Goal: Task Accomplishment & Management: Manage account settings

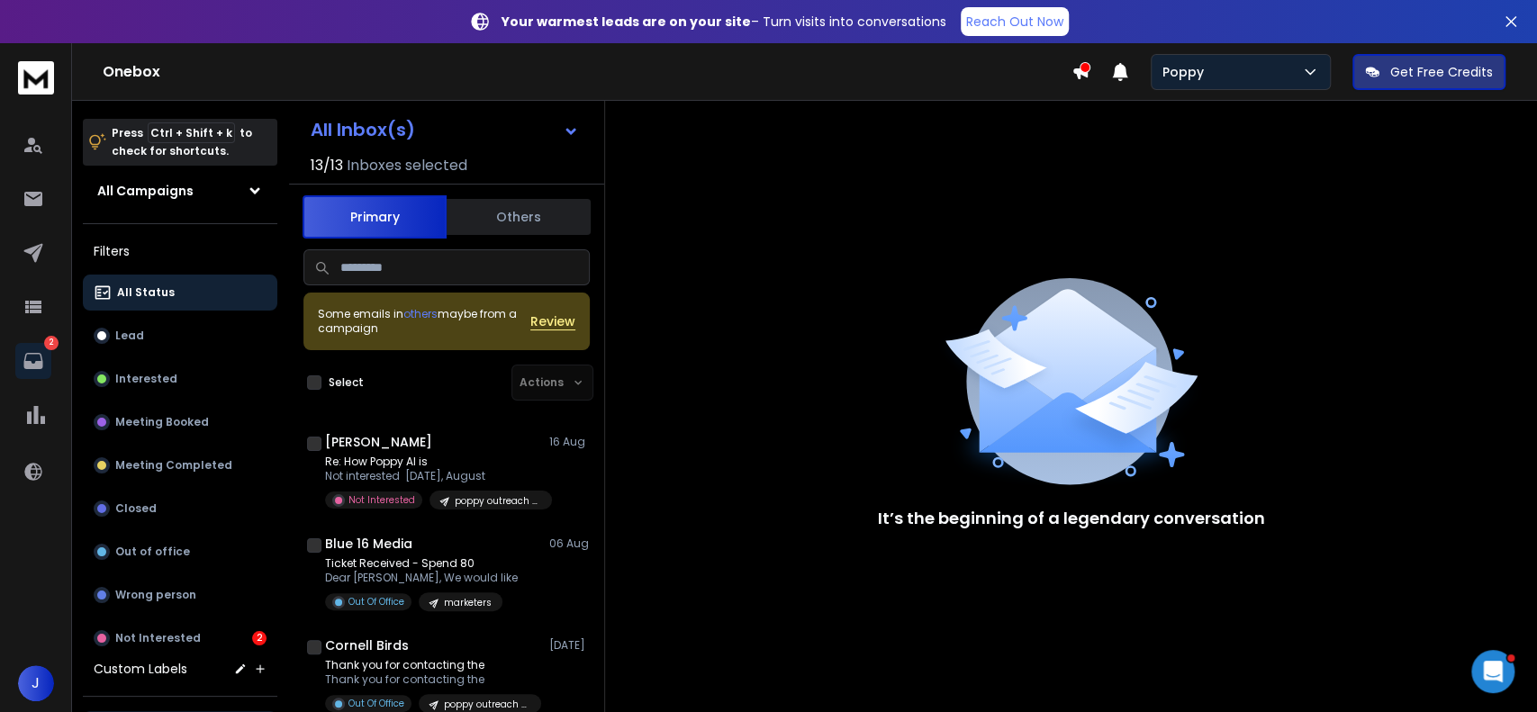
click at [1297, 80] on div "Poppy" at bounding box center [1241, 72] width 157 height 18
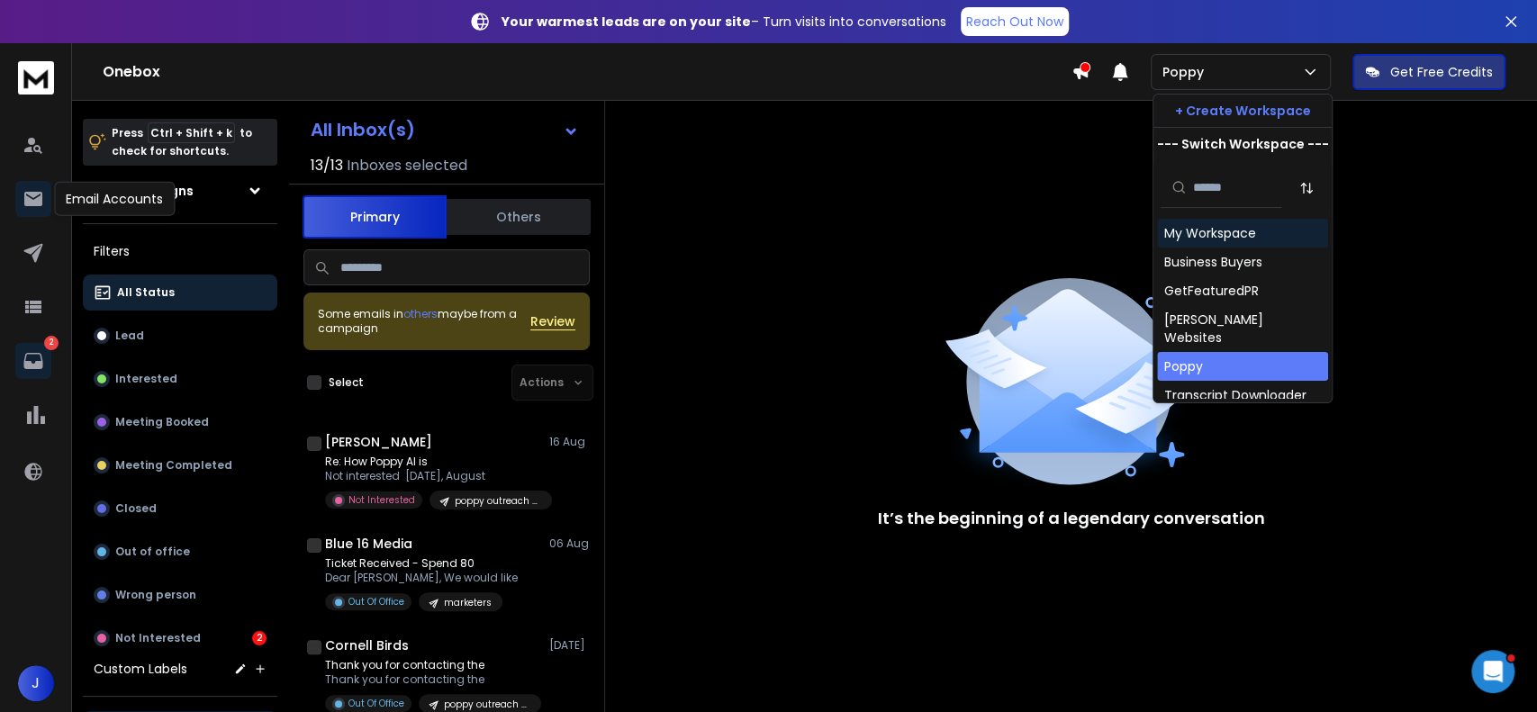
click at [42, 198] on icon at bounding box center [34, 199] width 22 height 22
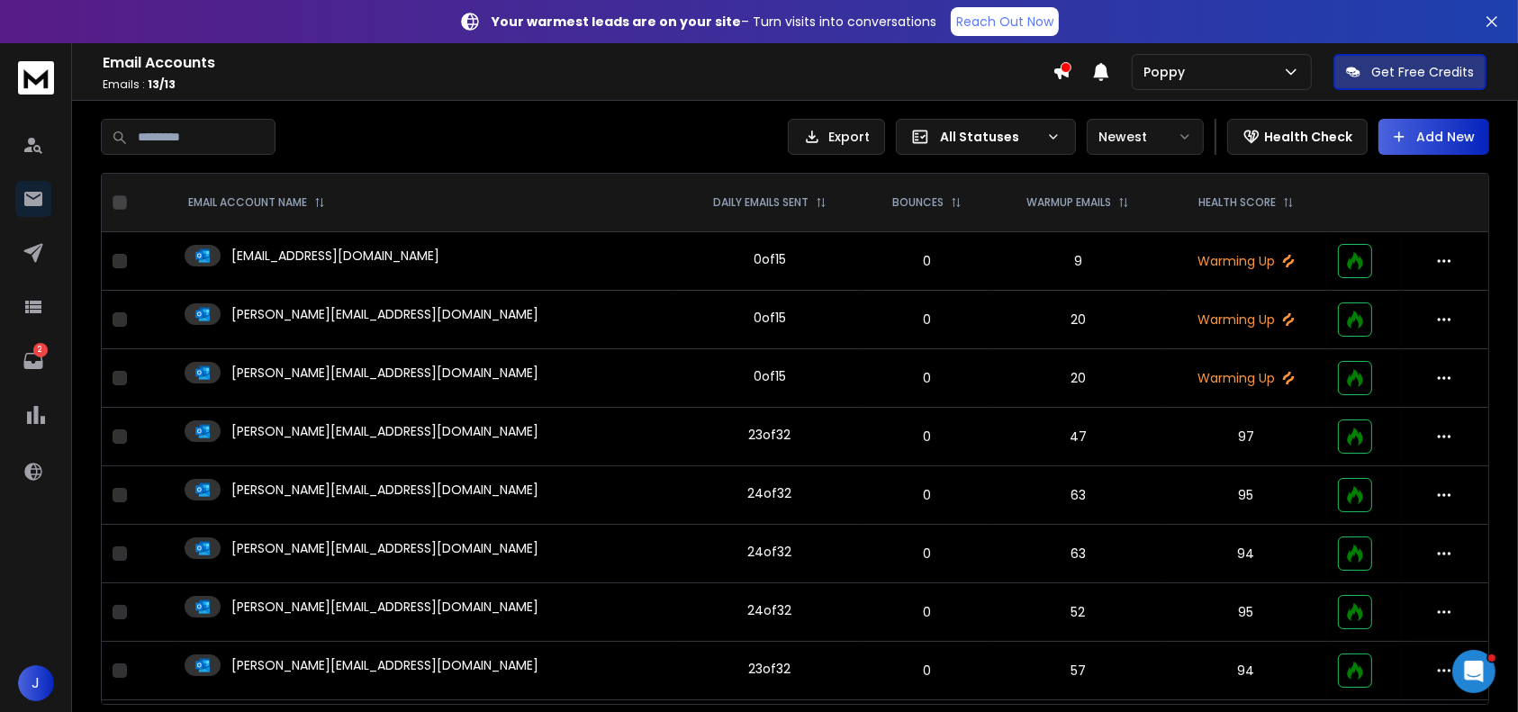
click at [874, 257] on p "0" at bounding box center [927, 261] width 107 height 18
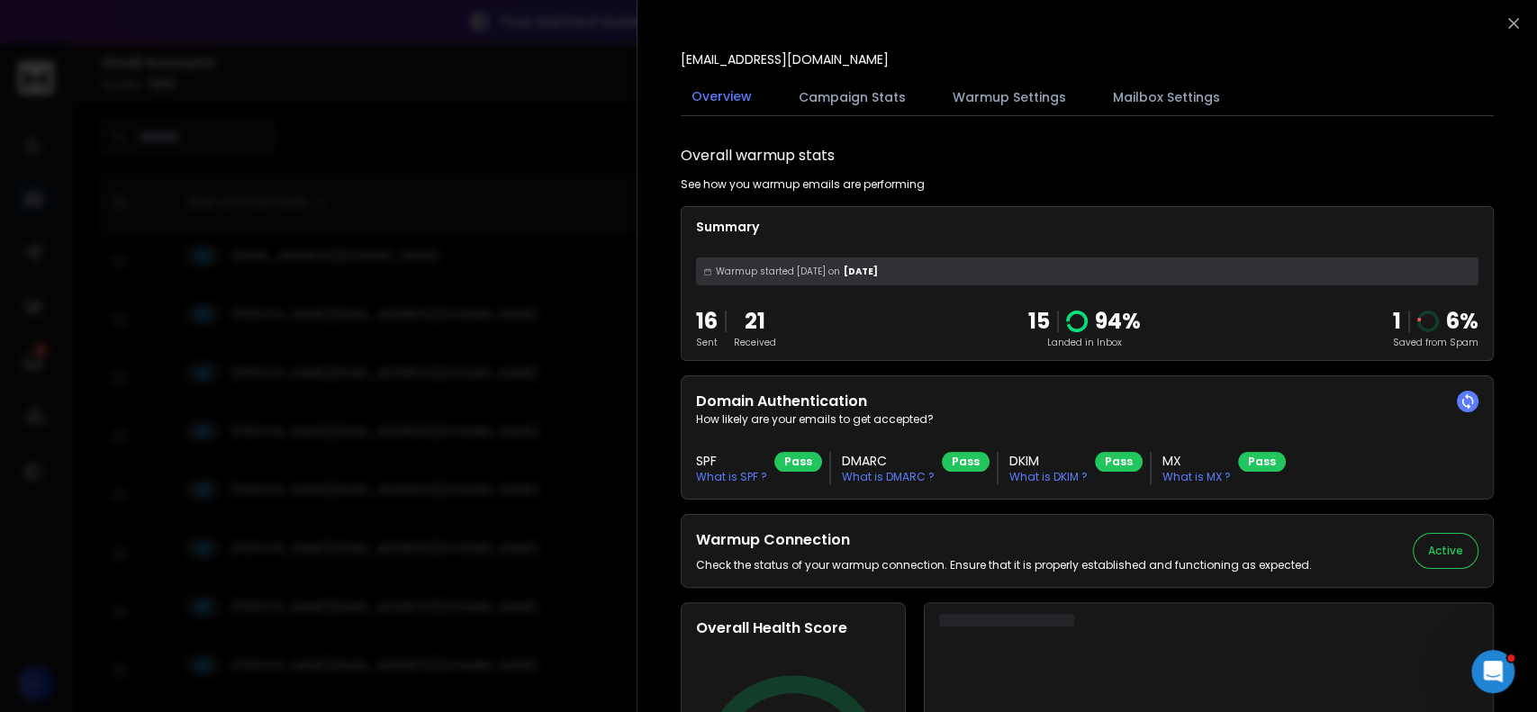
click at [1009, 81] on button "Warmup Settings" at bounding box center [1009, 97] width 135 height 40
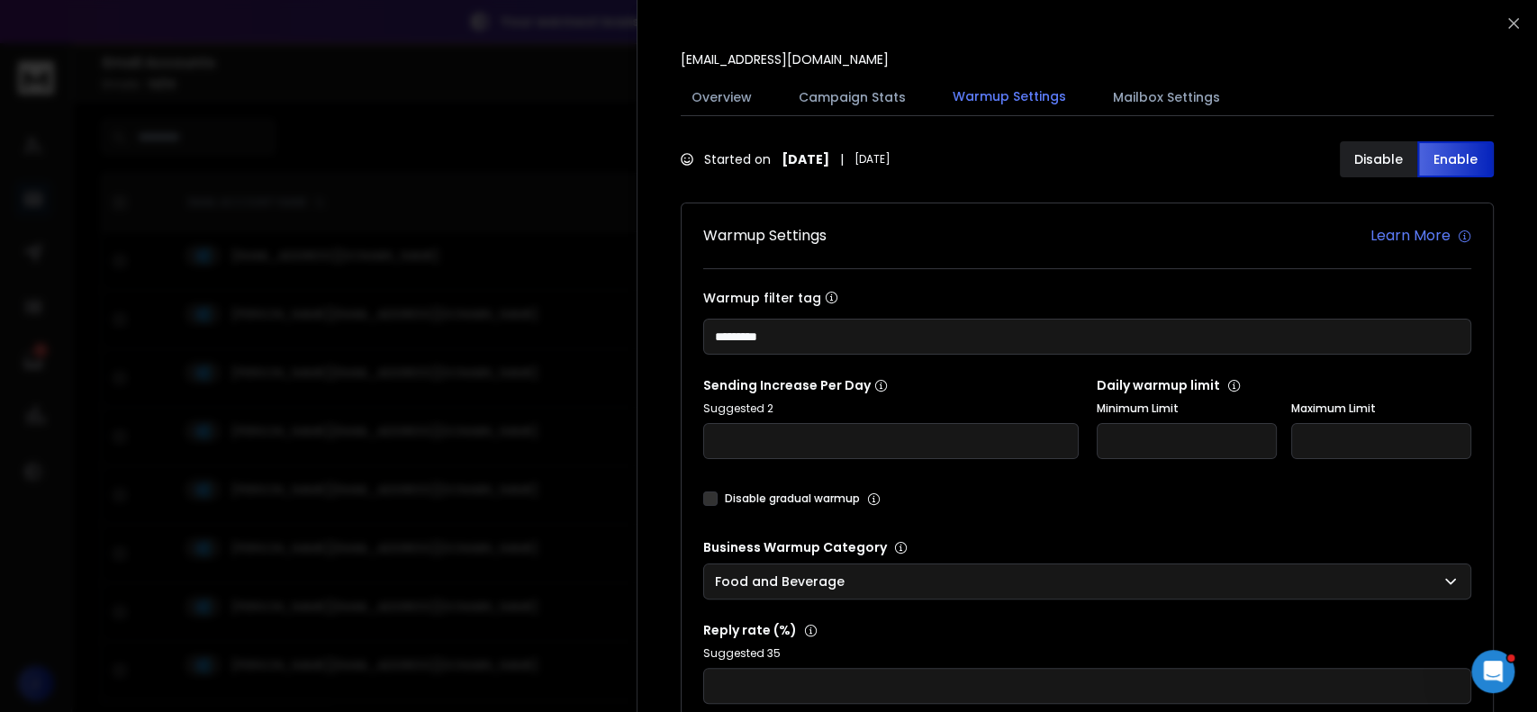
click at [569, 357] on div at bounding box center [768, 356] width 1537 height 712
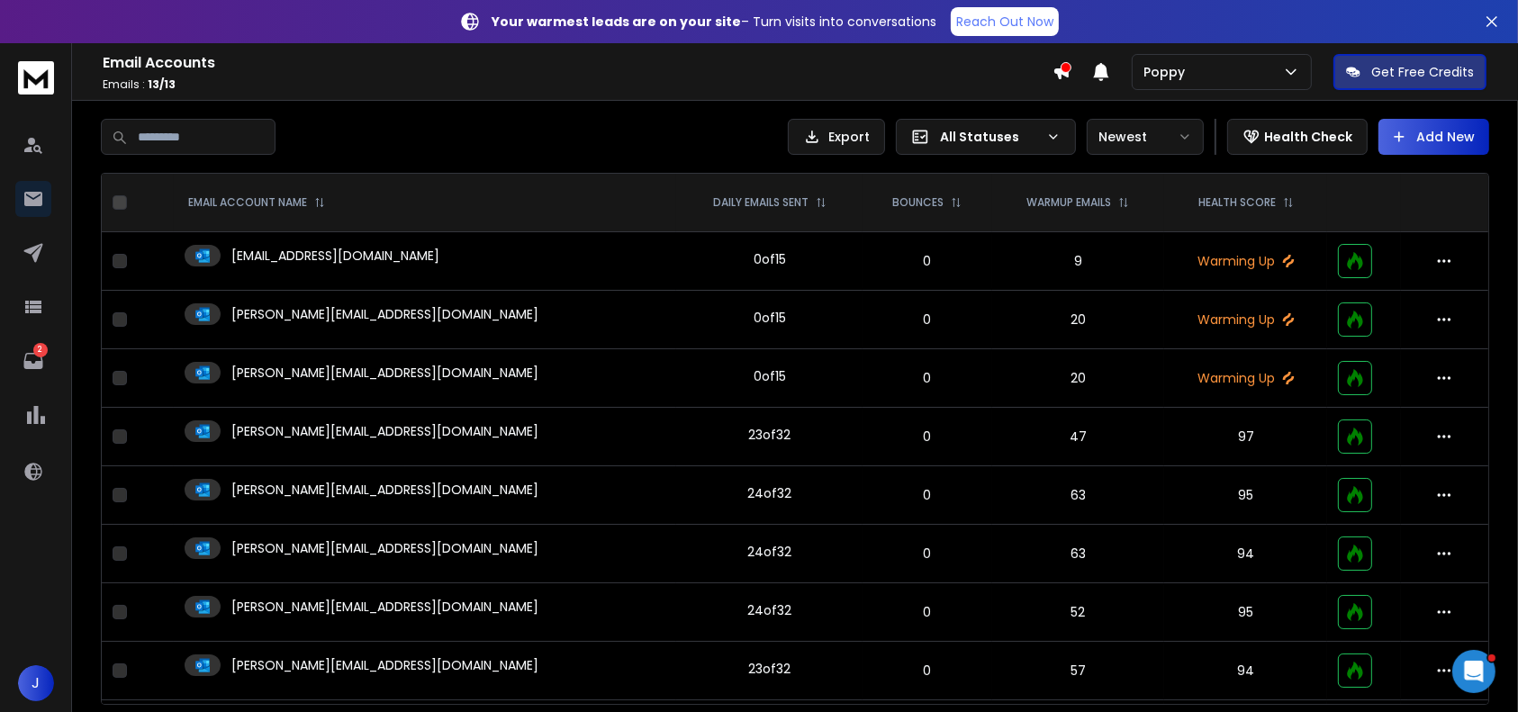
click at [754, 377] on div "0 of 15" at bounding box center [770, 376] width 32 height 18
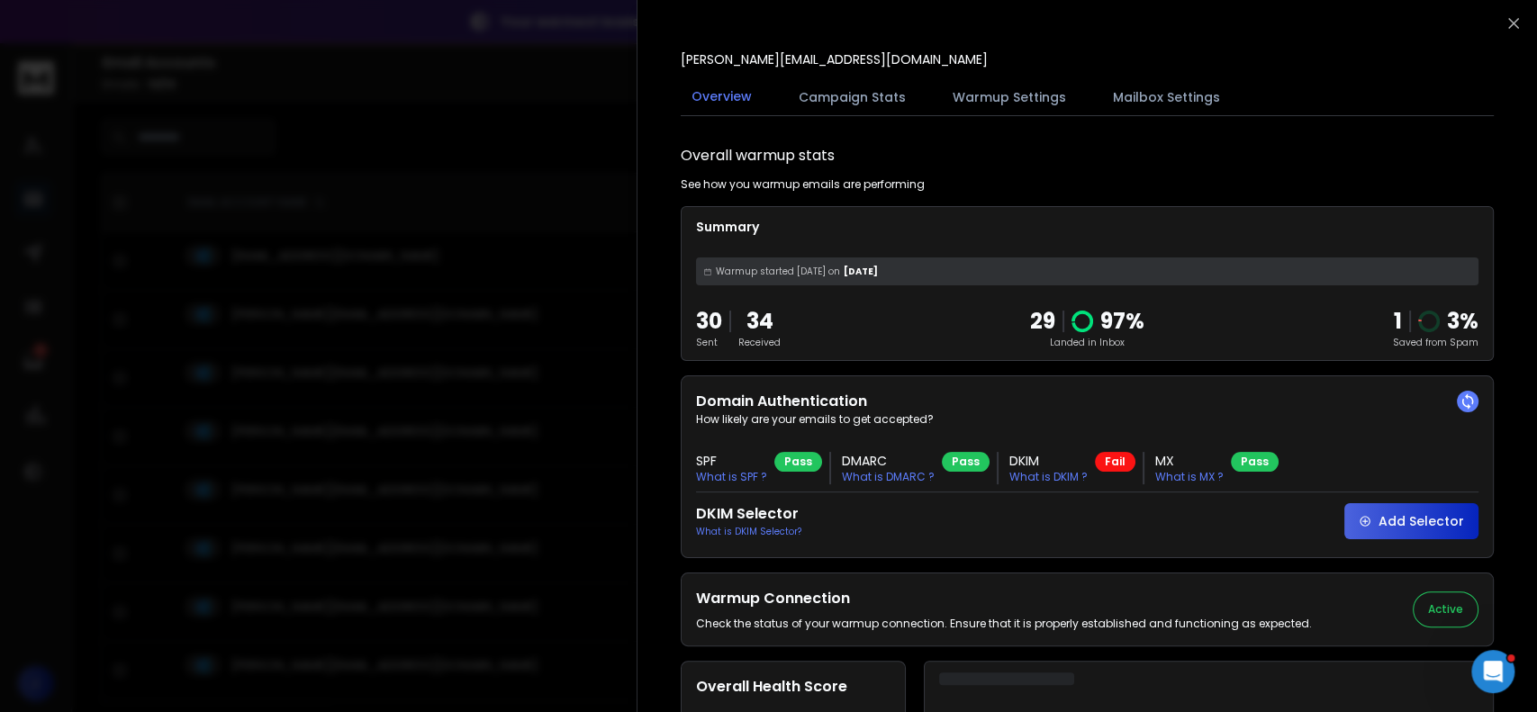
click at [969, 89] on button "Warmup Settings" at bounding box center [1009, 97] width 135 height 40
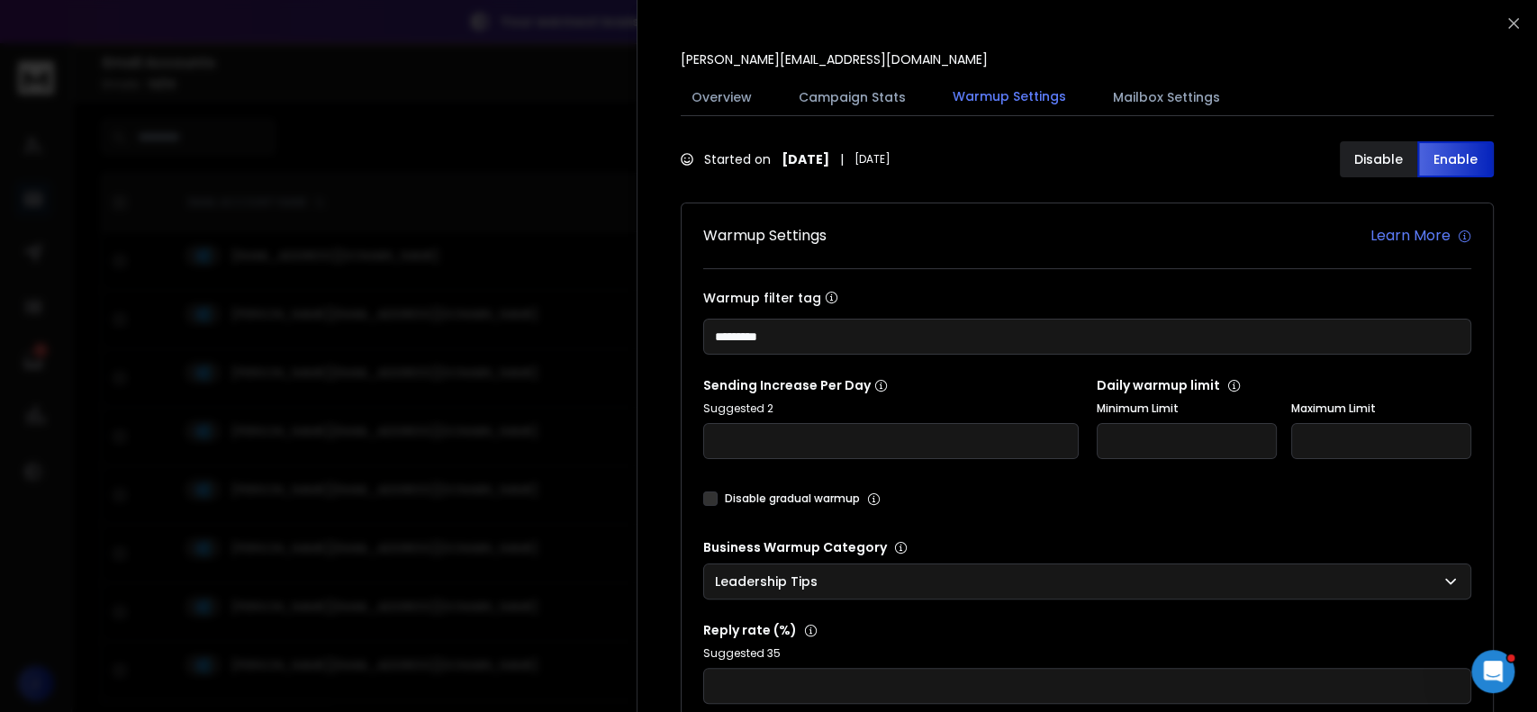
click at [514, 382] on div at bounding box center [768, 356] width 1537 height 712
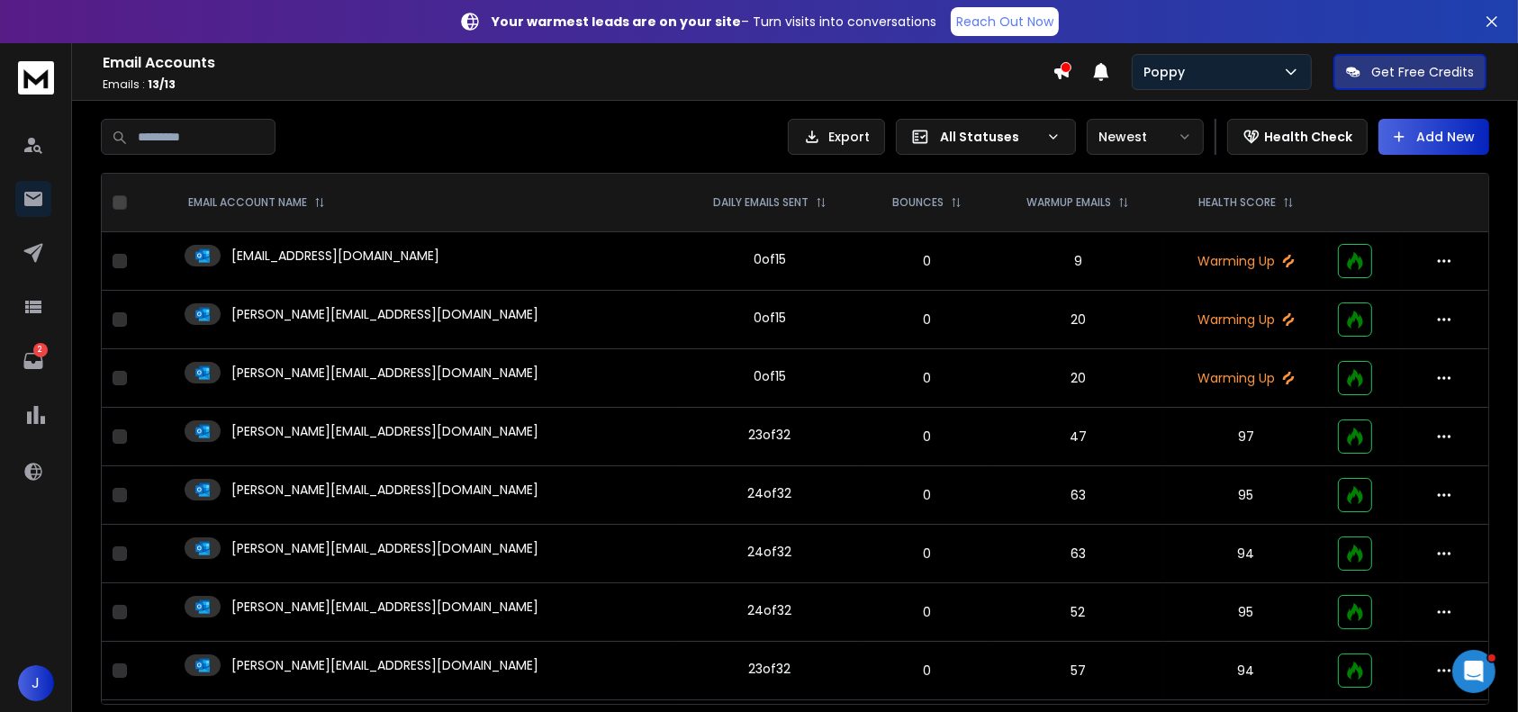
click at [1189, 75] on p "Poppy" at bounding box center [1168, 72] width 49 height 18
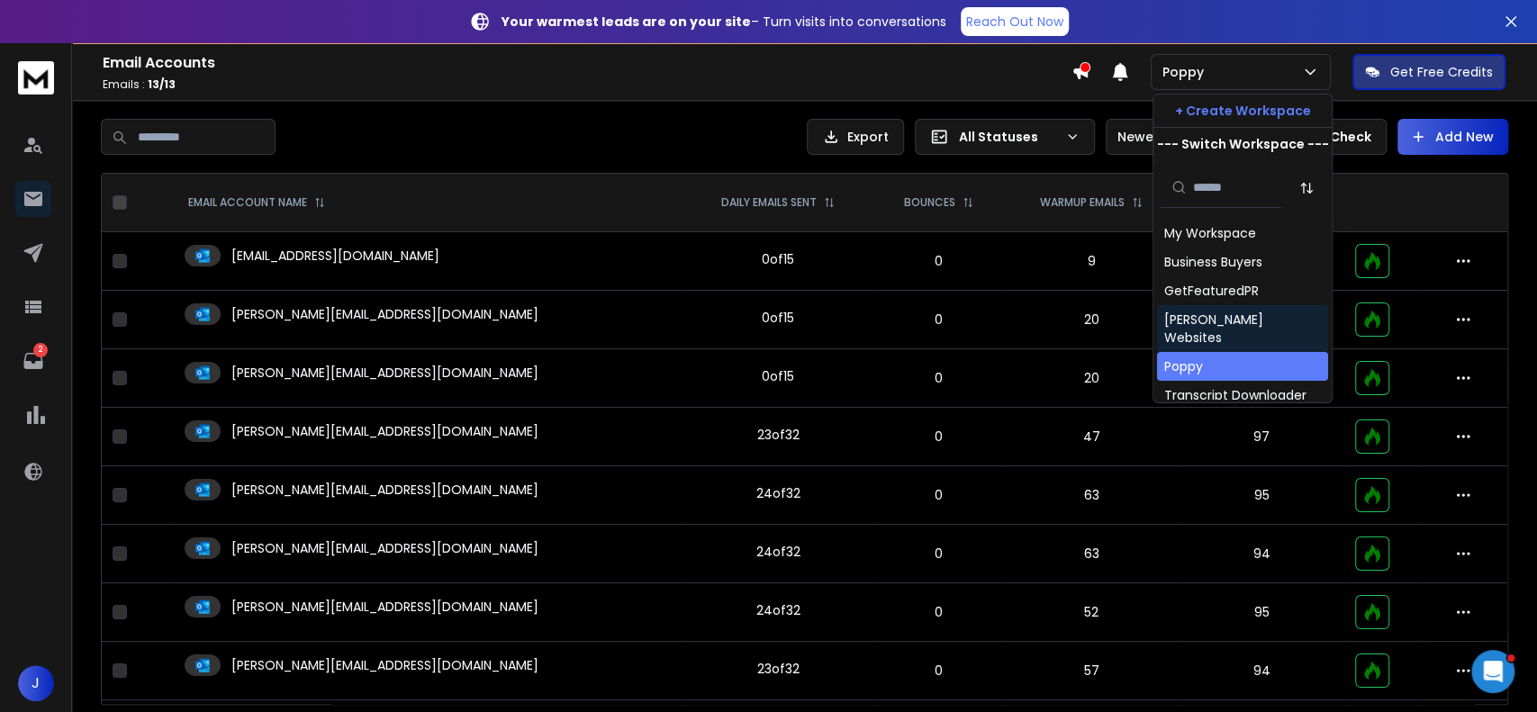
click at [1282, 311] on div "Jeremy Websites" at bounding box center [1242, 328] width 171 height 47
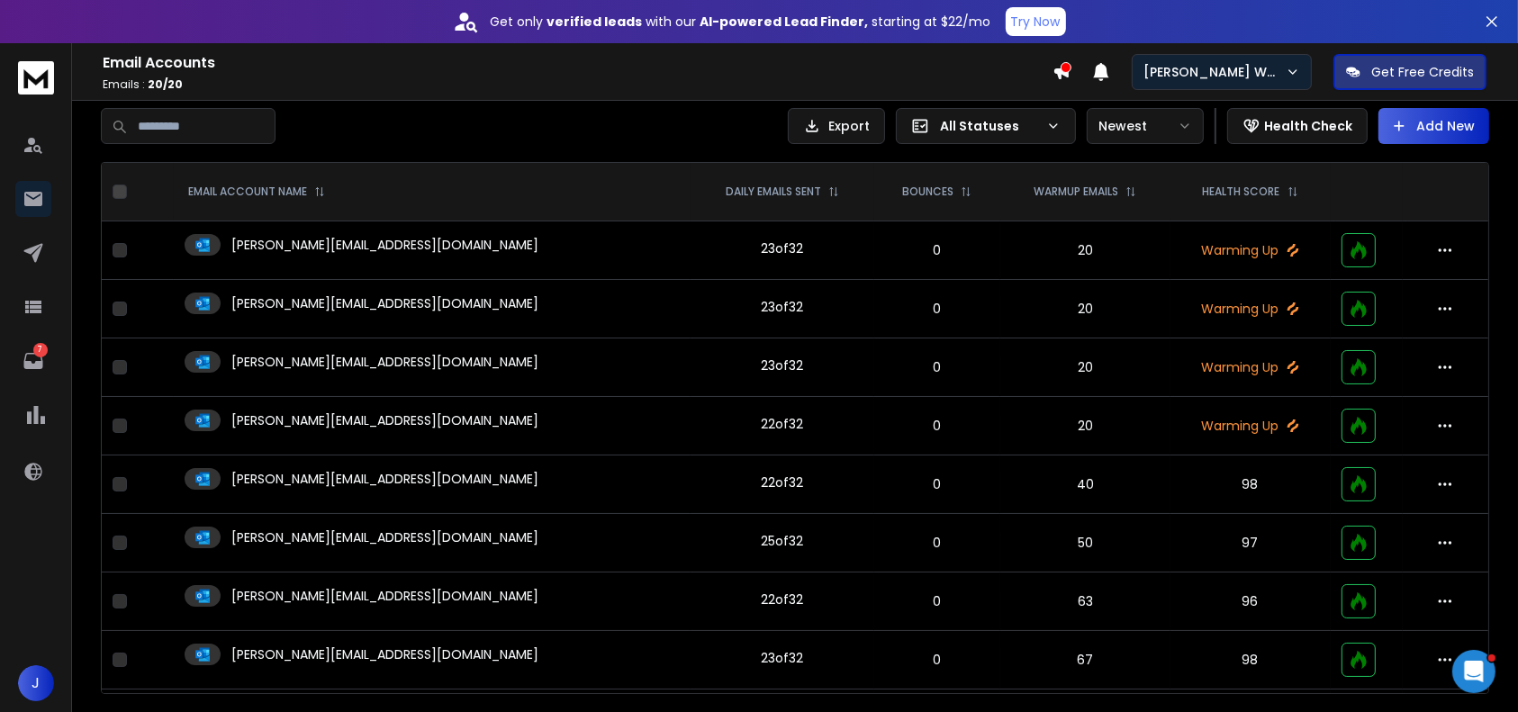
click at [1210, 80] on p "[PERSON_NAME] Websites" at bounding box center [1215, 72] width 142 height 18
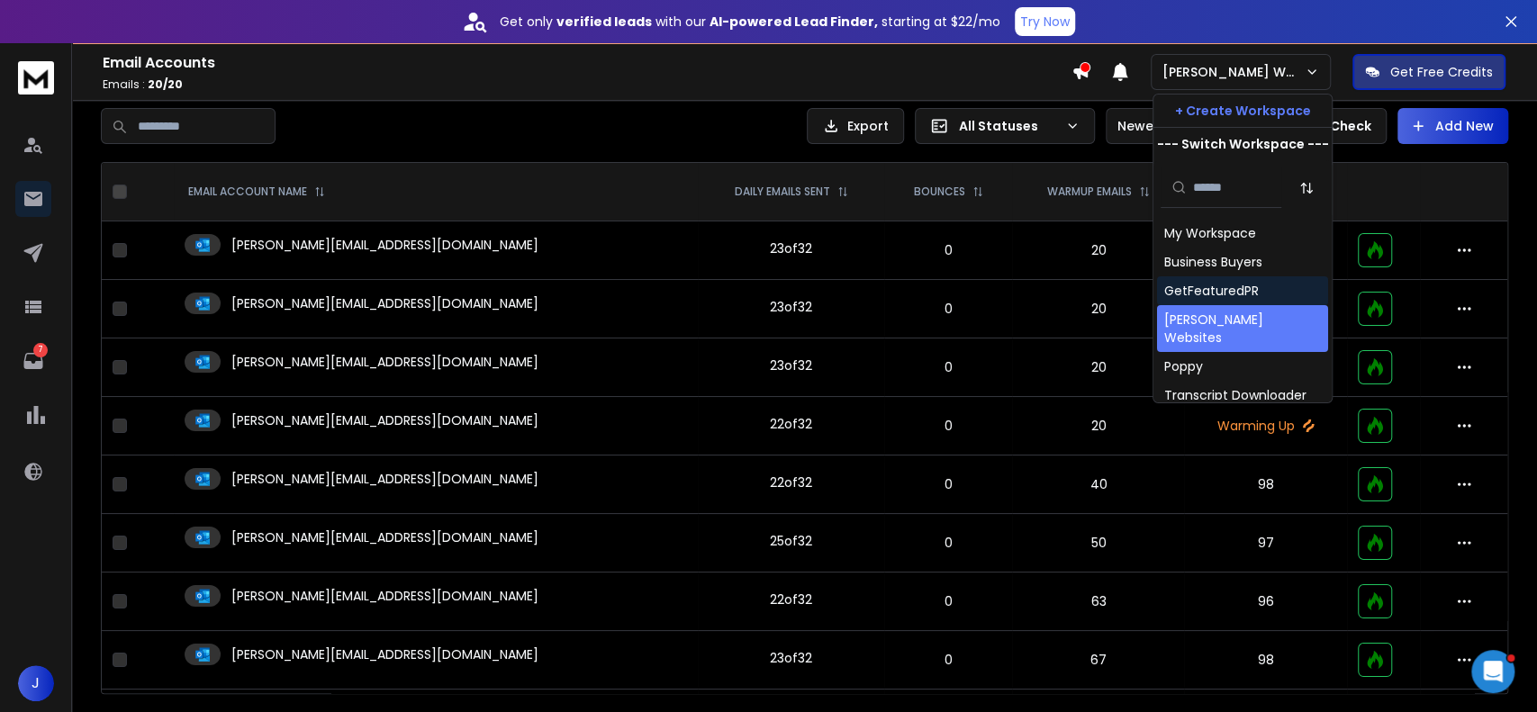
click at [1255, 294] on div "GetFeaturedPR" at bounding box center [1211, 291] width 95 height 18
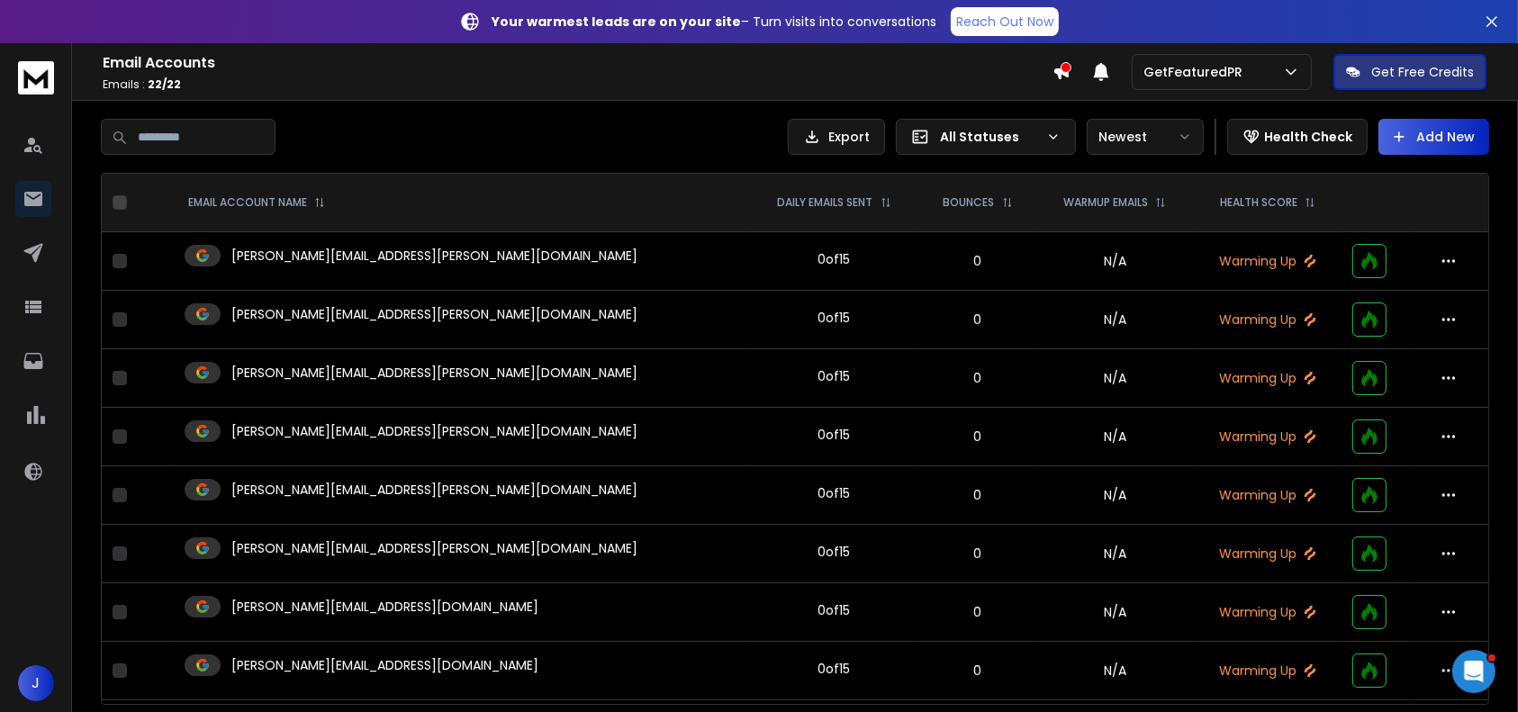
click at [749, 257] on td "0 of 15" at bounding box center [834, 255] width 170 height 47
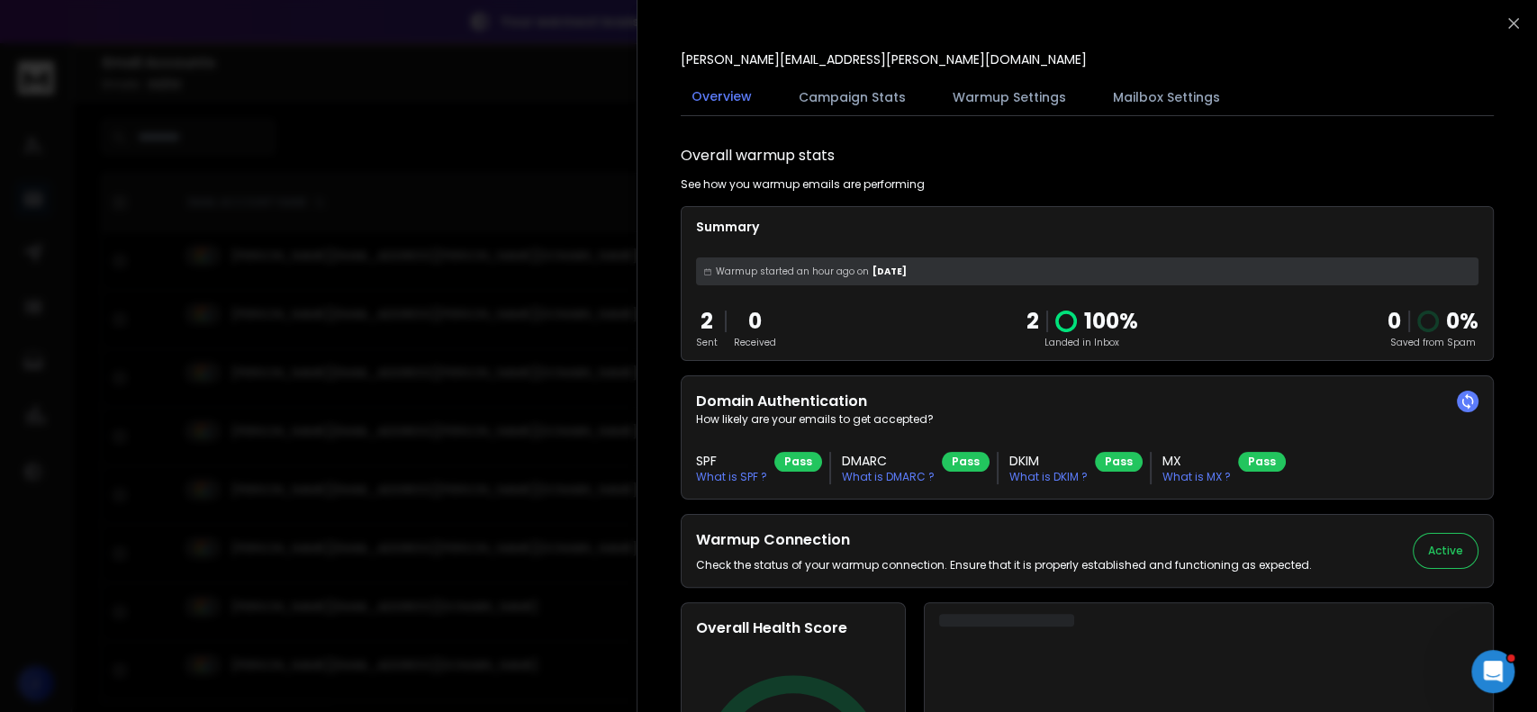
click at [972, 83] on button "Warmup Settings" at bounding box center [1009, 97] width 135 height 40
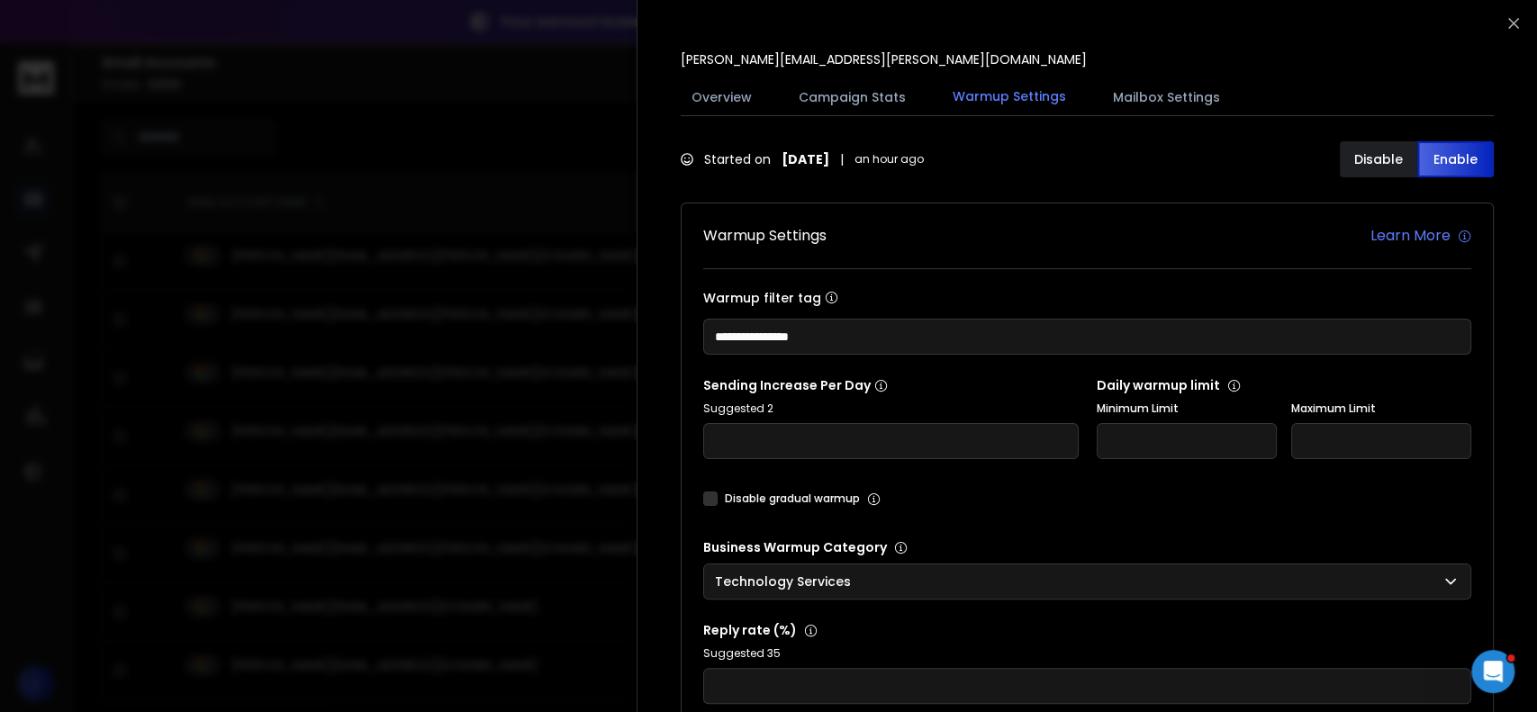
click at [717, 91] on button "Overview" at bounding box center [722, 97] width 82 height 40
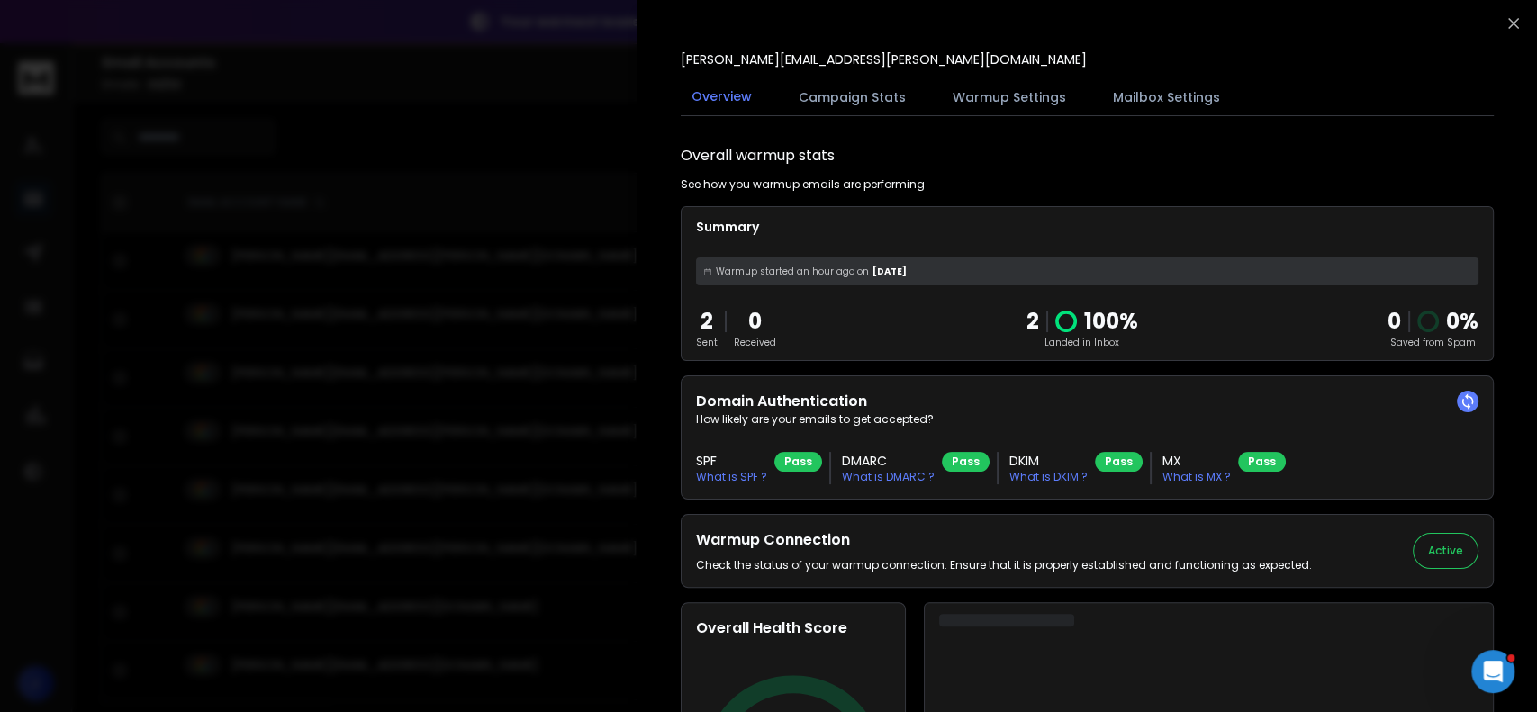
click at [1136, 78] on button "Mailbox Settings" at bounding box center [1166, 97] width 129 height 40
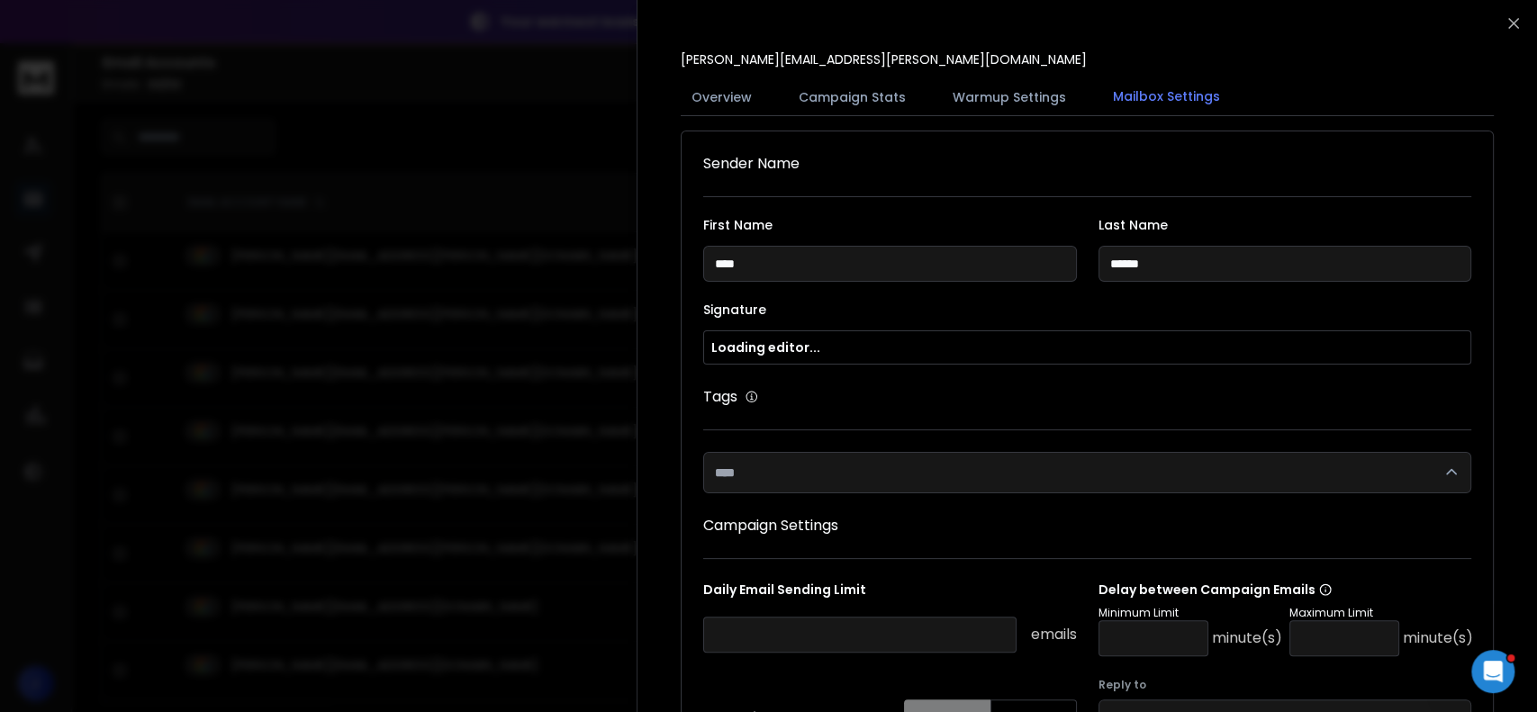
scroll to position [657, 0]
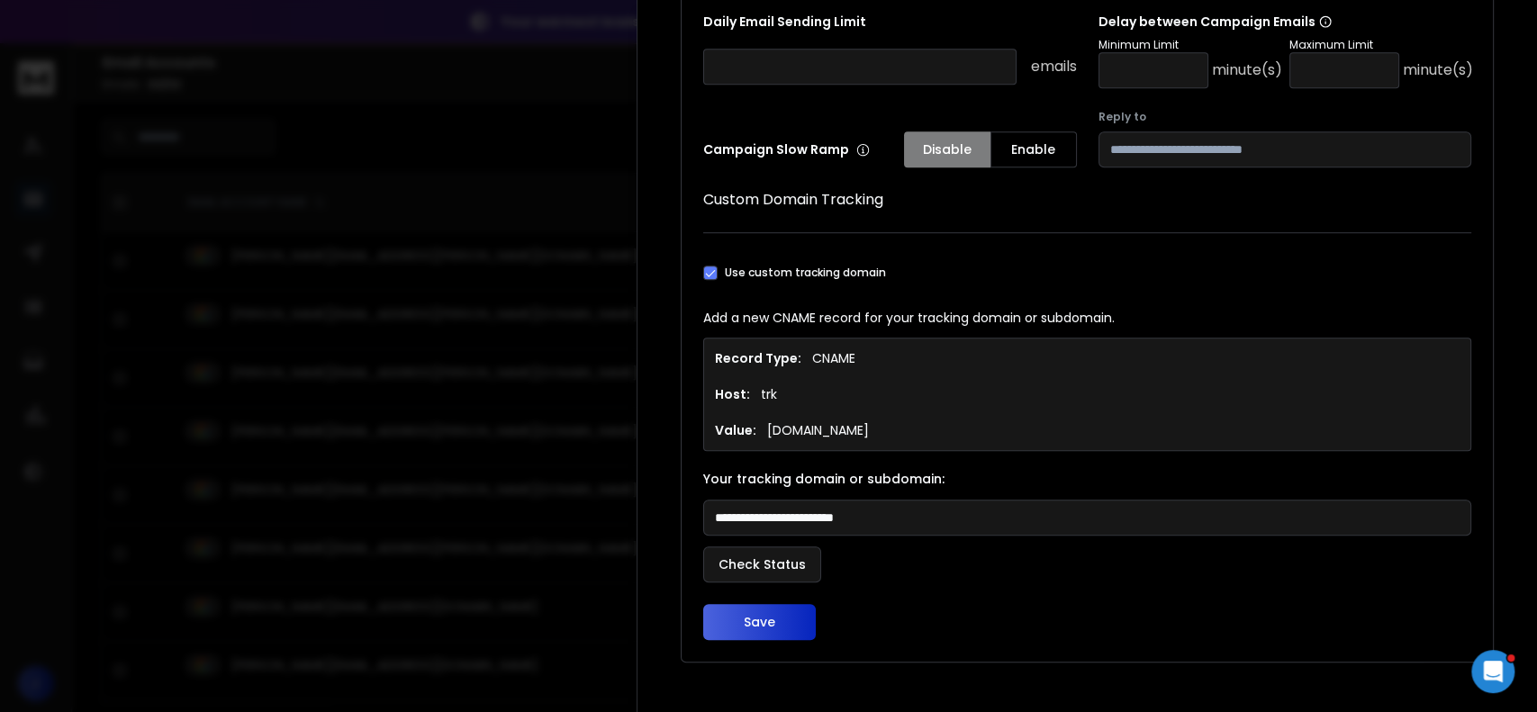
click at [473, 306] on div at bounding box center [768, 356] width 1537 height 712
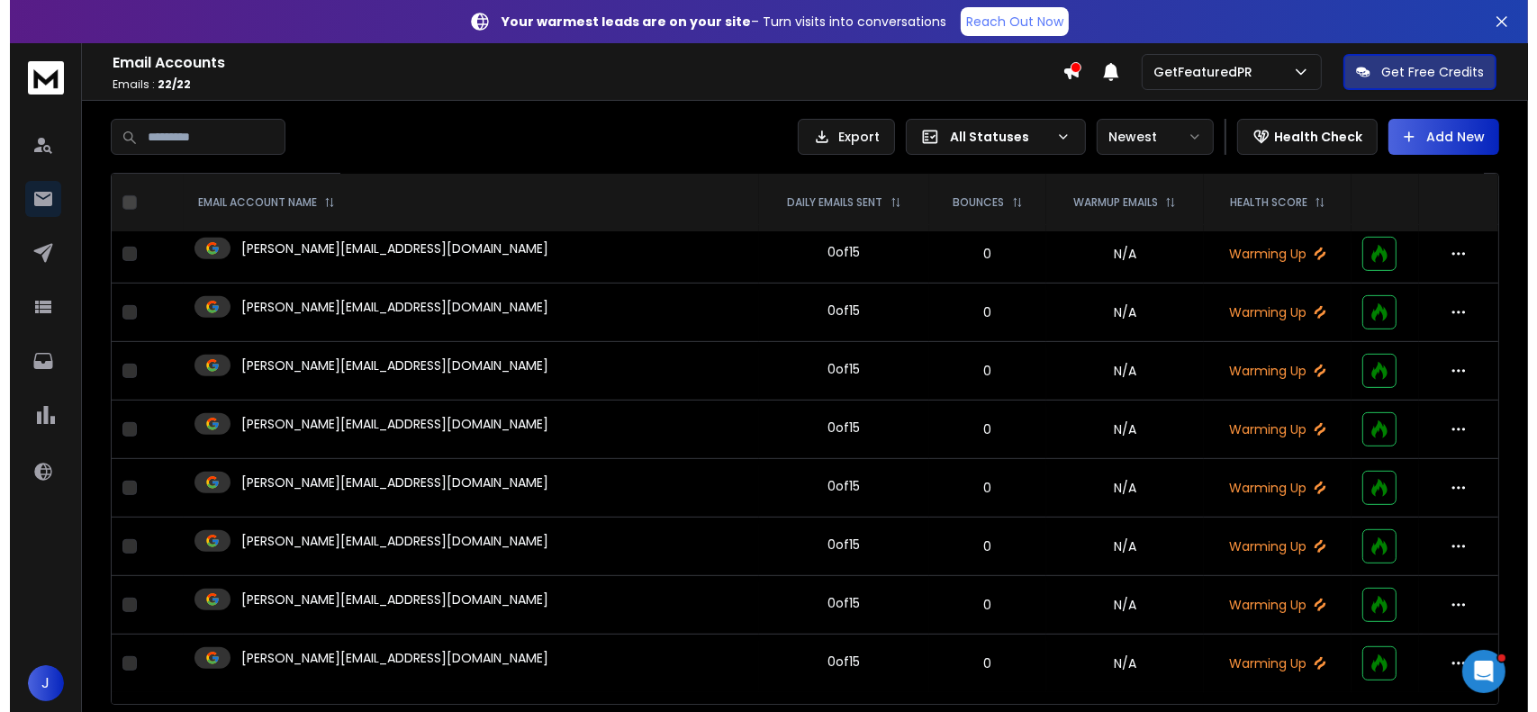
scroll to position [0, 0]
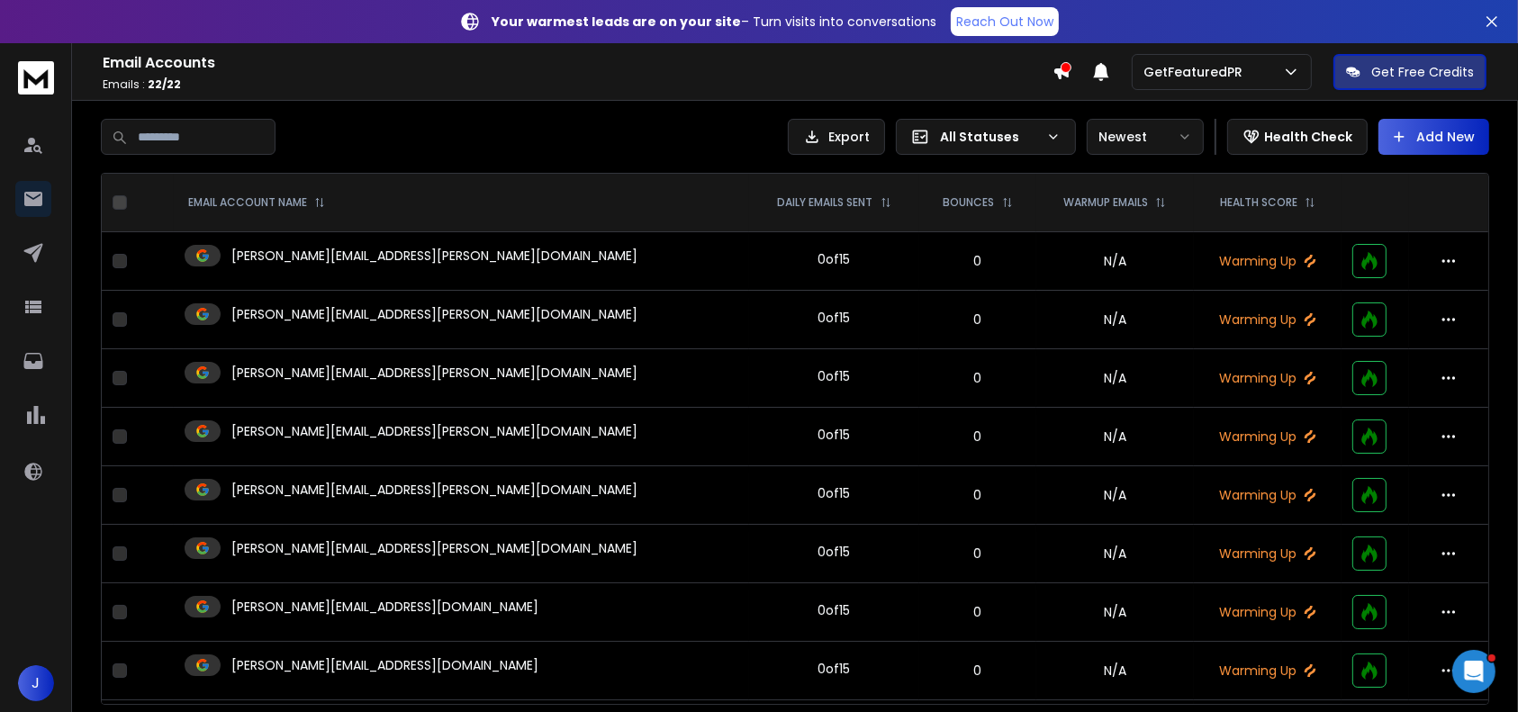
click at [545, 256] on div "emma.wilson@featuredarticlespr.com" at bounding box center [462, 256] width 554 height 22
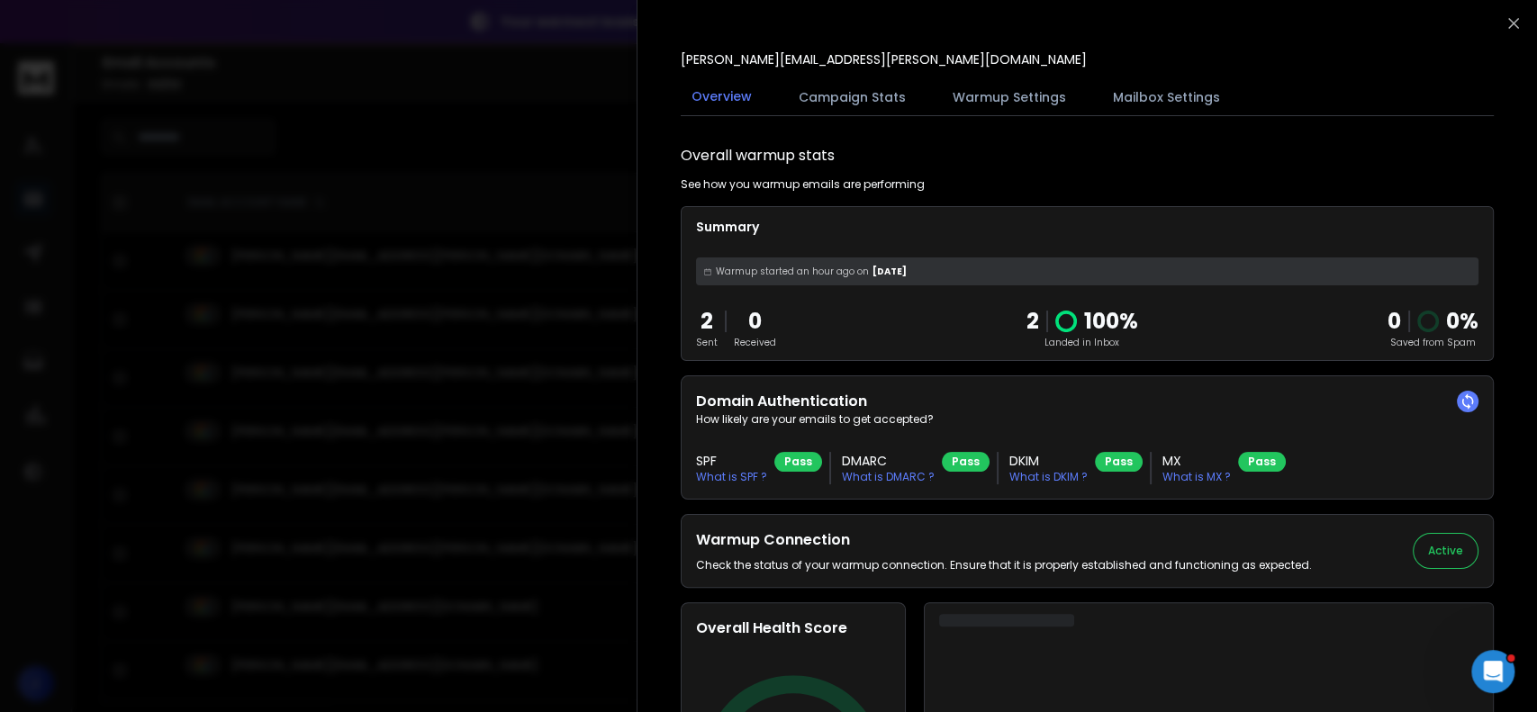
click at [1147, 84] on button "Mailbox Settings" at bounding box center [1166, 97] width 129 height 40
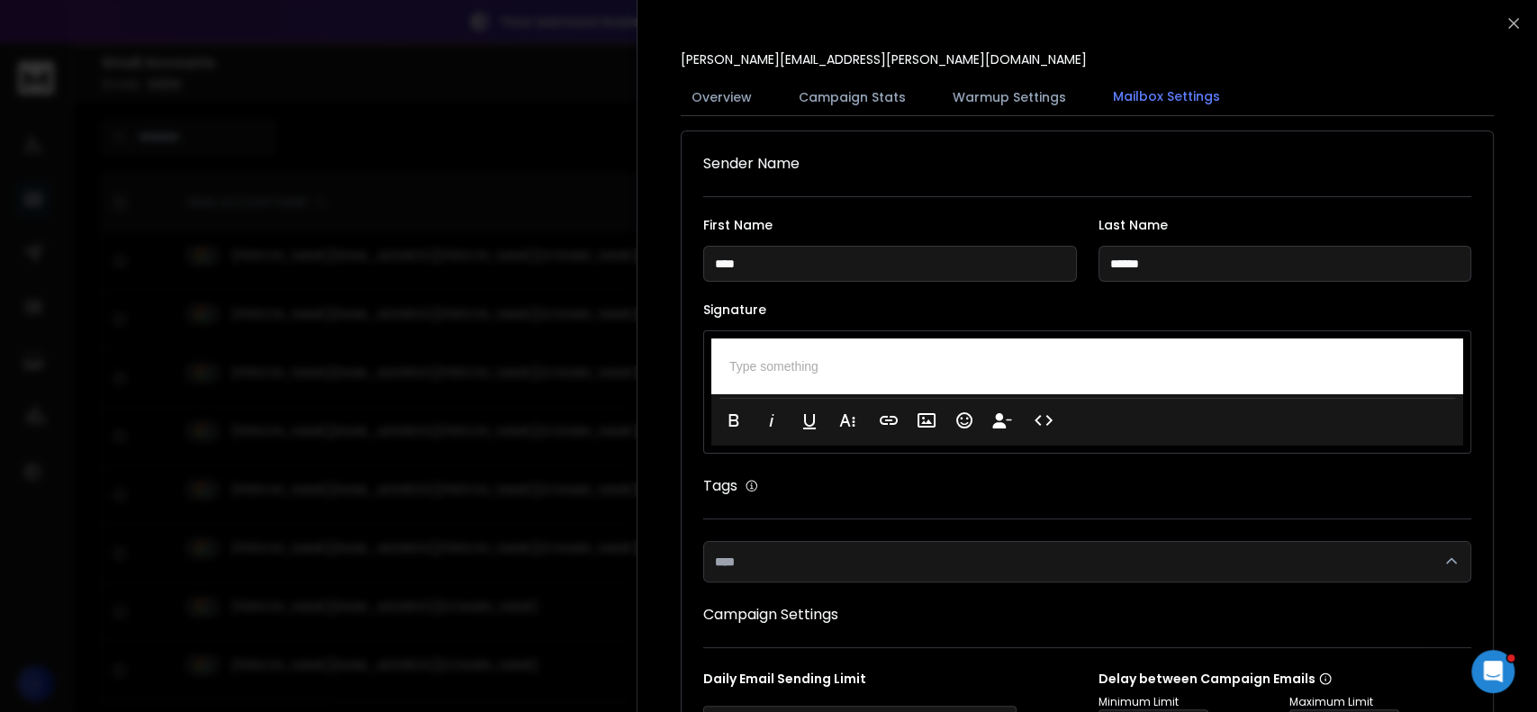
click at [1046, 78] on button "Warmup Settings" at bounding box center [1009, 97] width 135 height 40
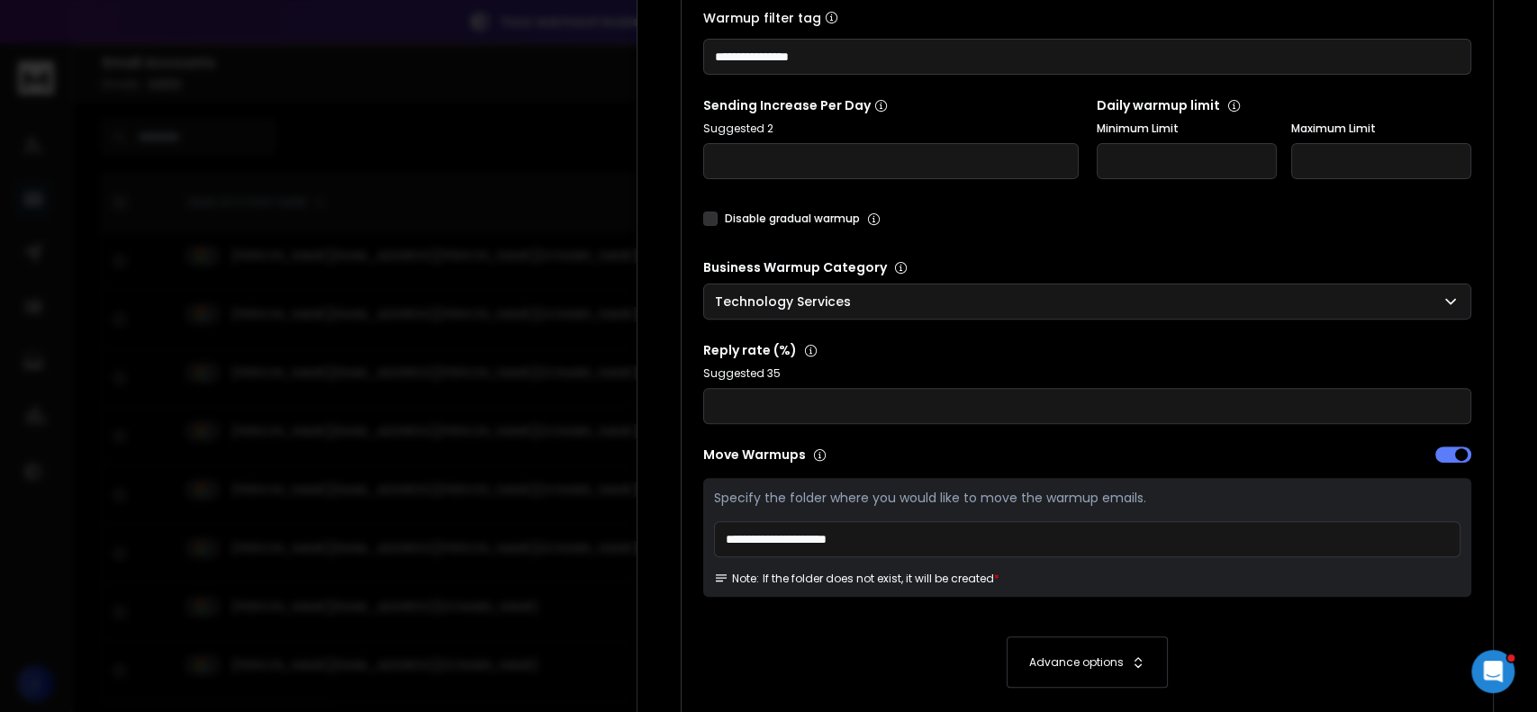
scroll to position [403, 0]
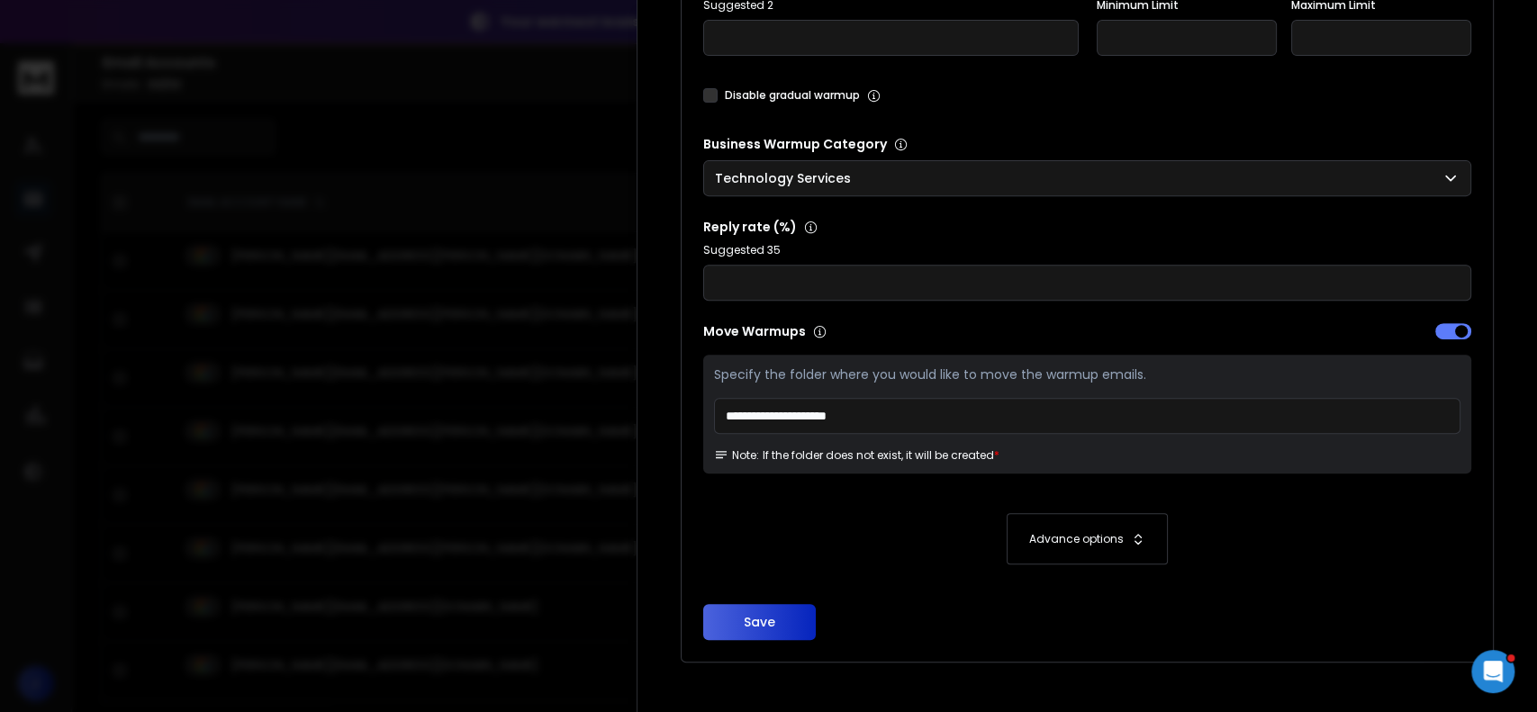
click at [1091, 536] on p "Advance options" at bounding box center [1076, 539] width 95 height 14
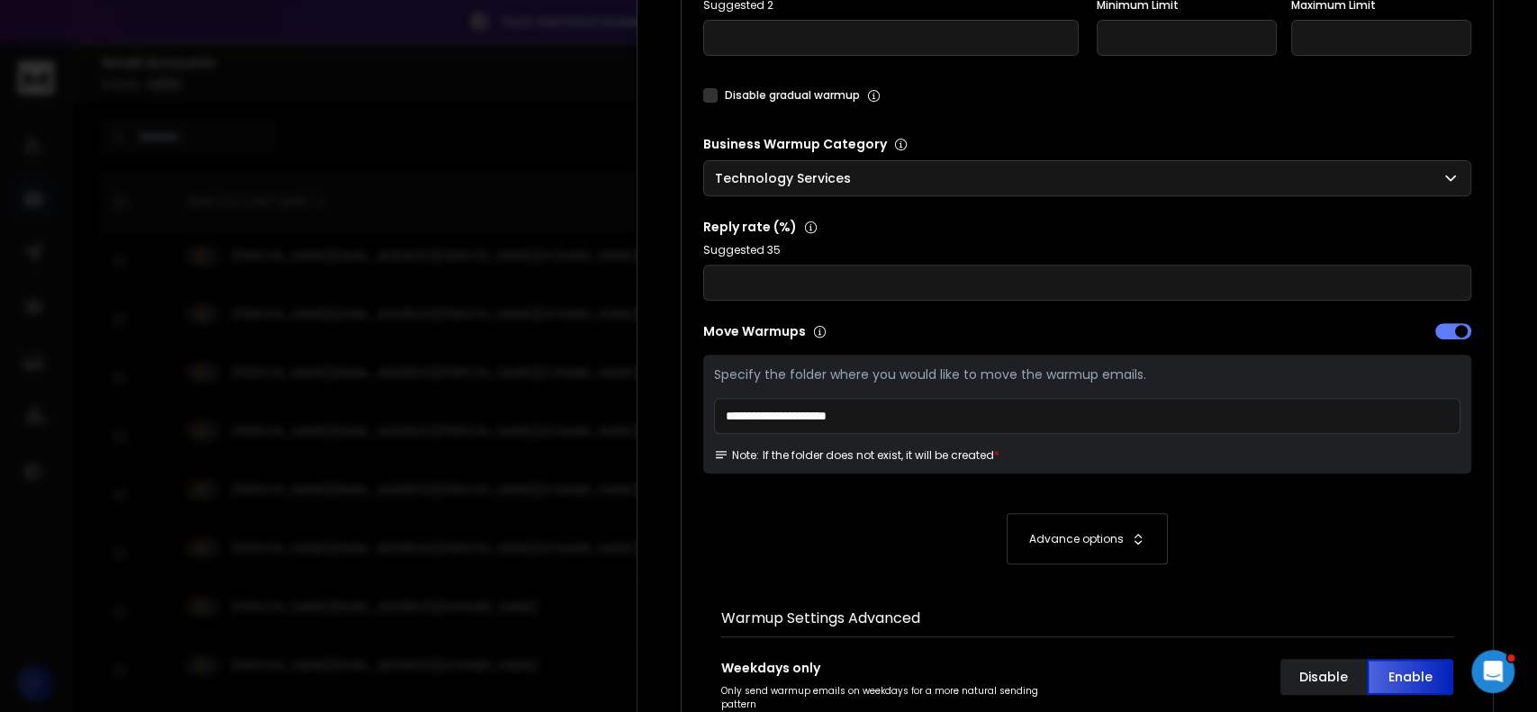
scroll to position [684, 0]
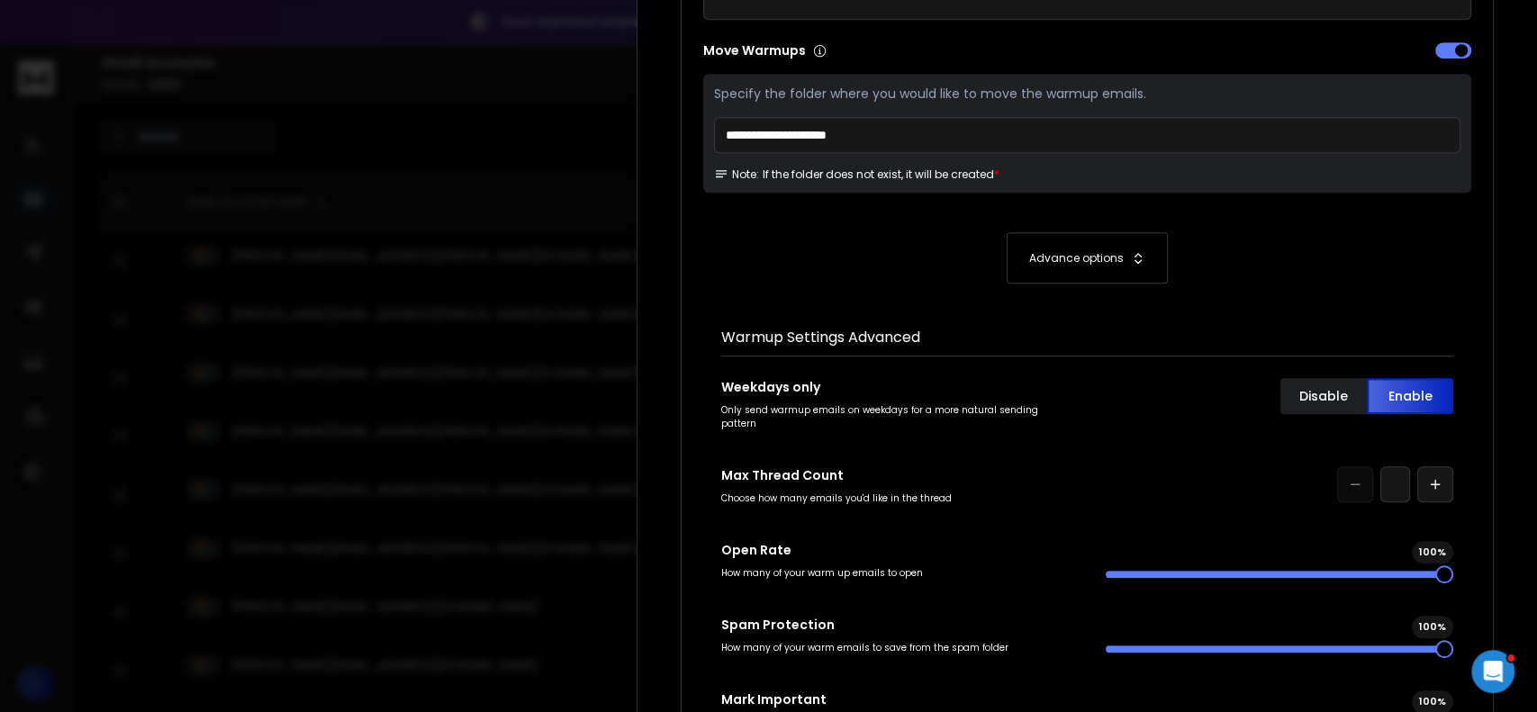
click at [495, 385] on div at bounding box center [768, 356] width 1537 height 712
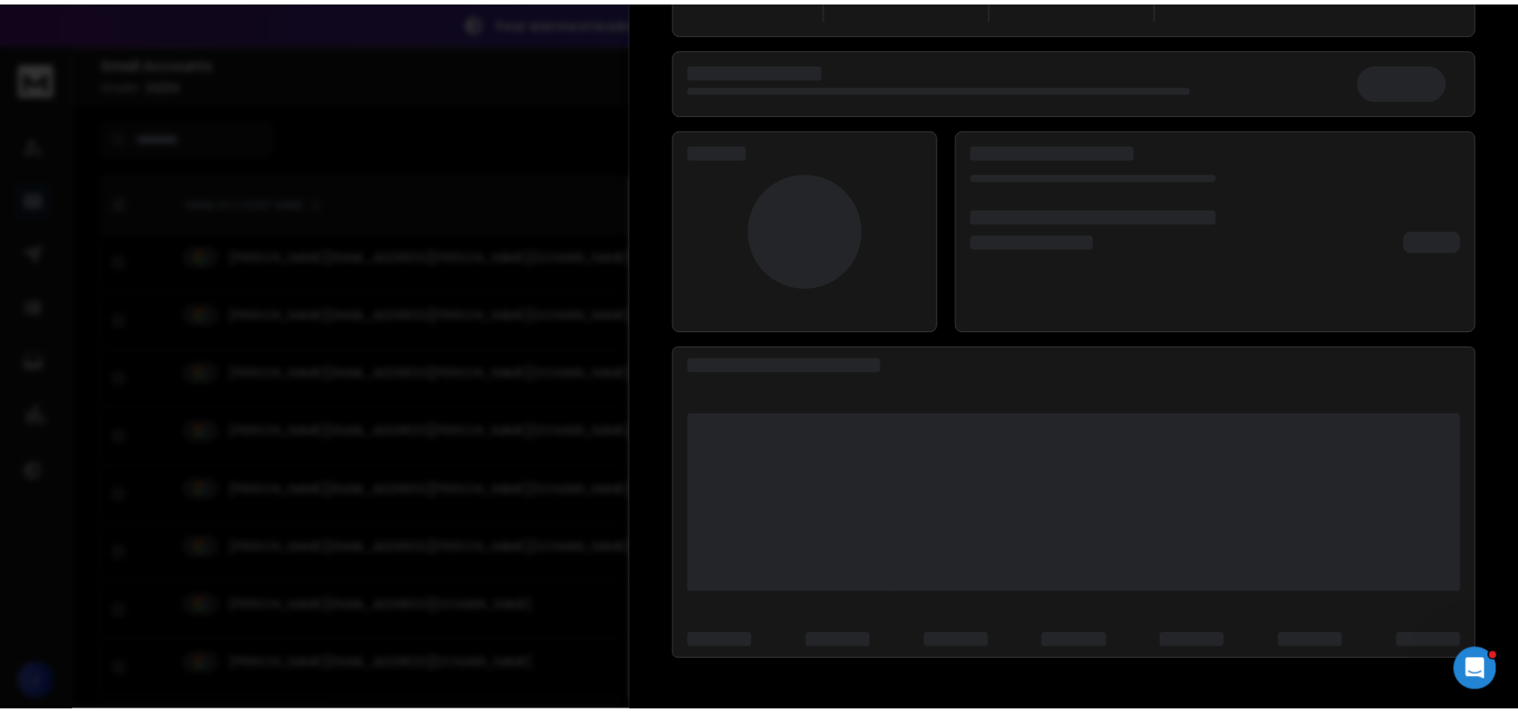
scroll to position [475, 0]
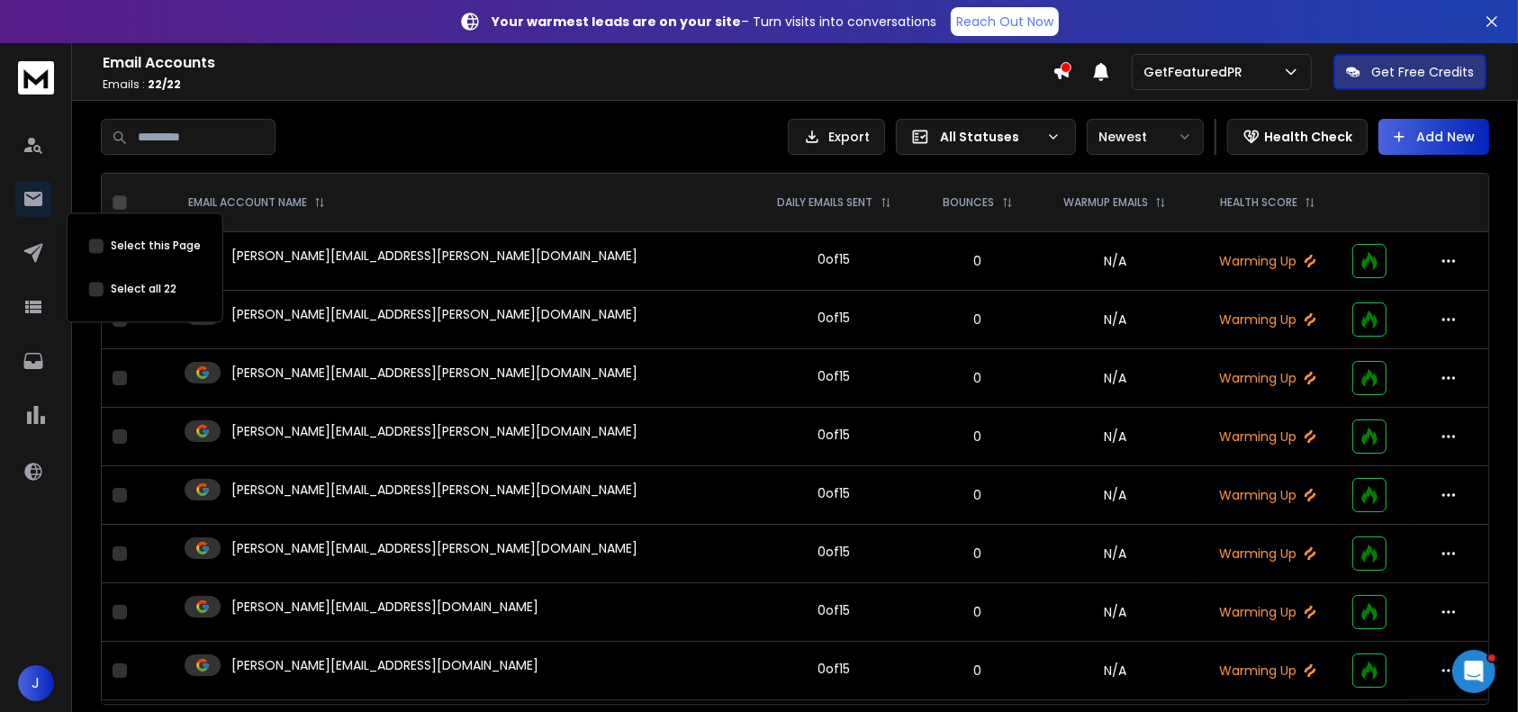
click at [120, 198] on button "Select this Page" at bounding box center [120, 202] width 14 height 14
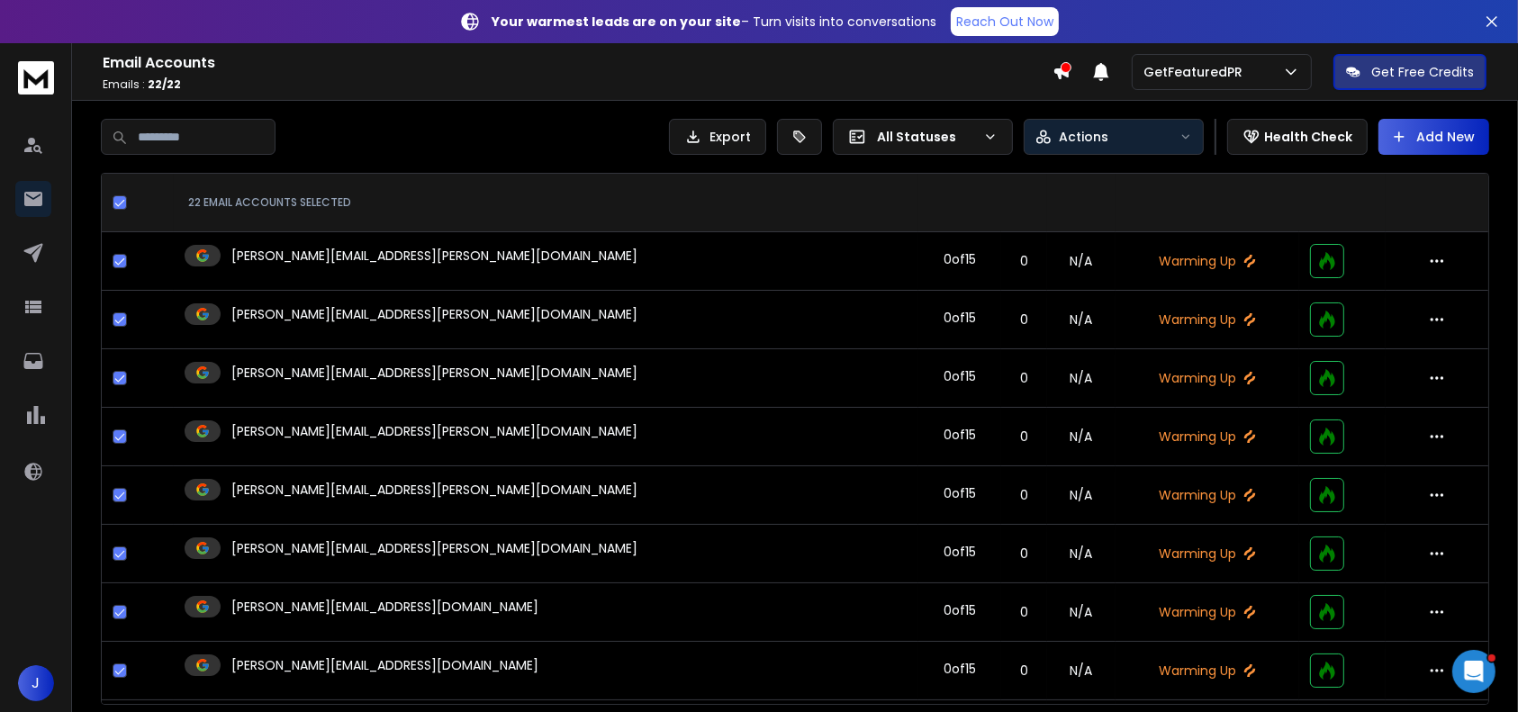
click at [1105, 136] on p "Actions" at bounding box center [1084, 137] width 50 height 18
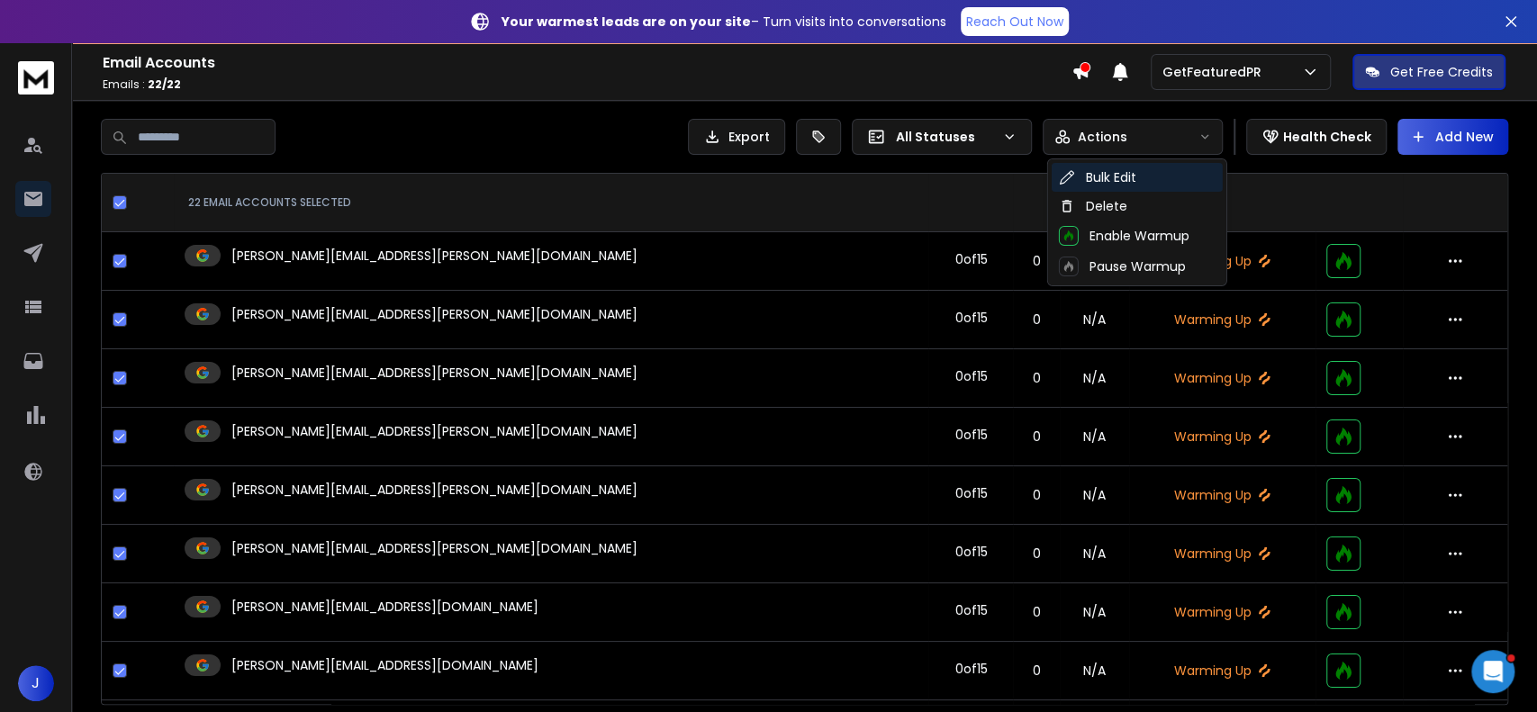
click at [1141, 175] on div "Bulk Edit" at bounding box center [1137, 177] width 171 height 29
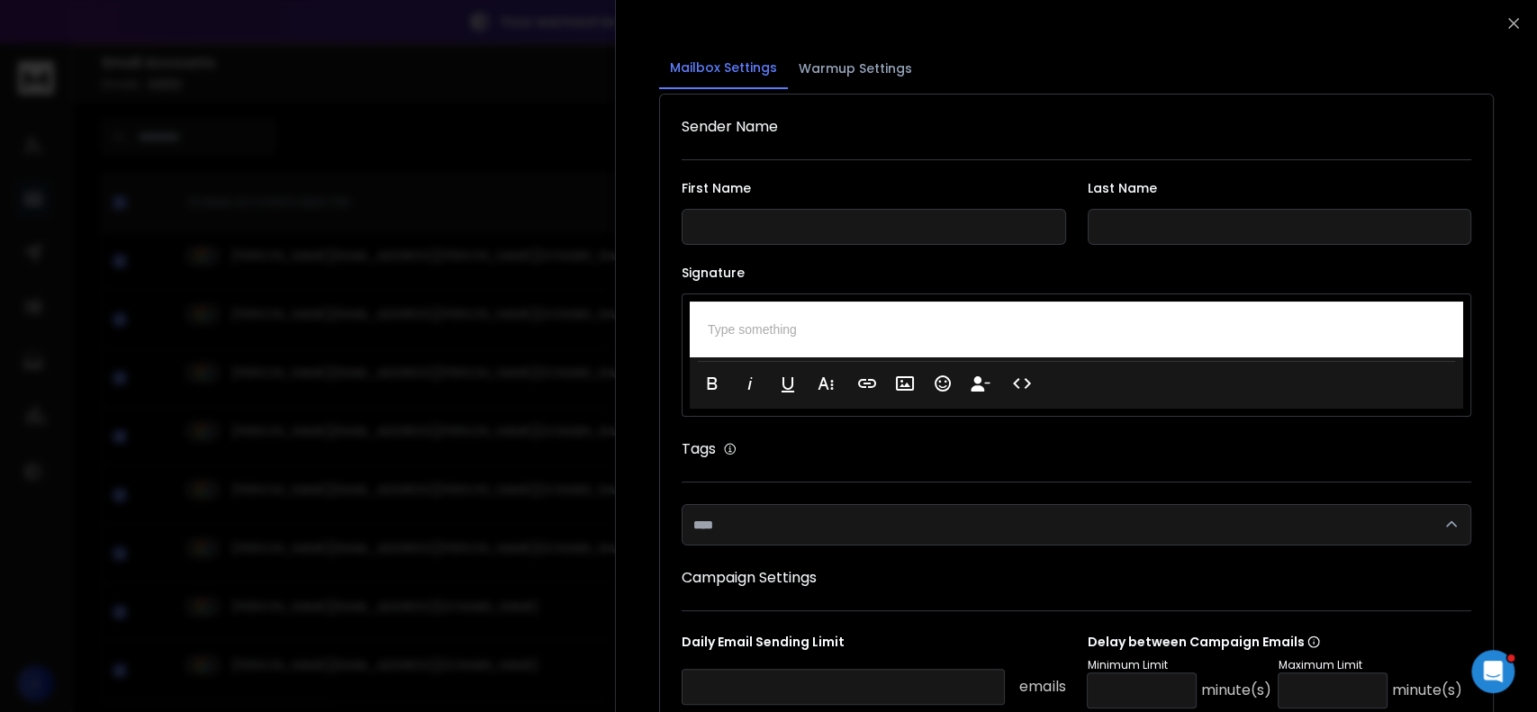
click at [413, 232] on div at bounding box center [768, 356] width 1537 height 712
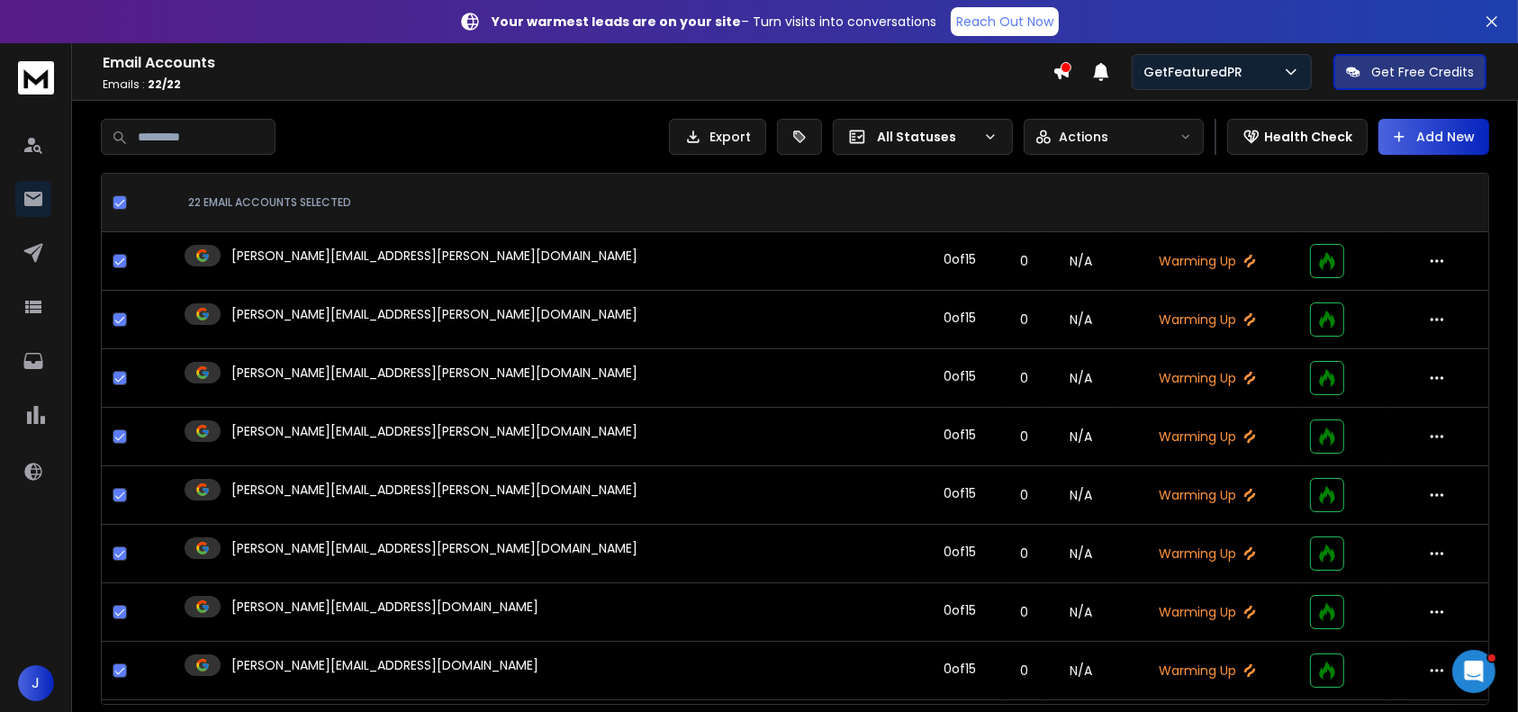
click at [1182, 68] on p "GetFeaturedPR" at bounding box center [1197, 72] width 106 height 18
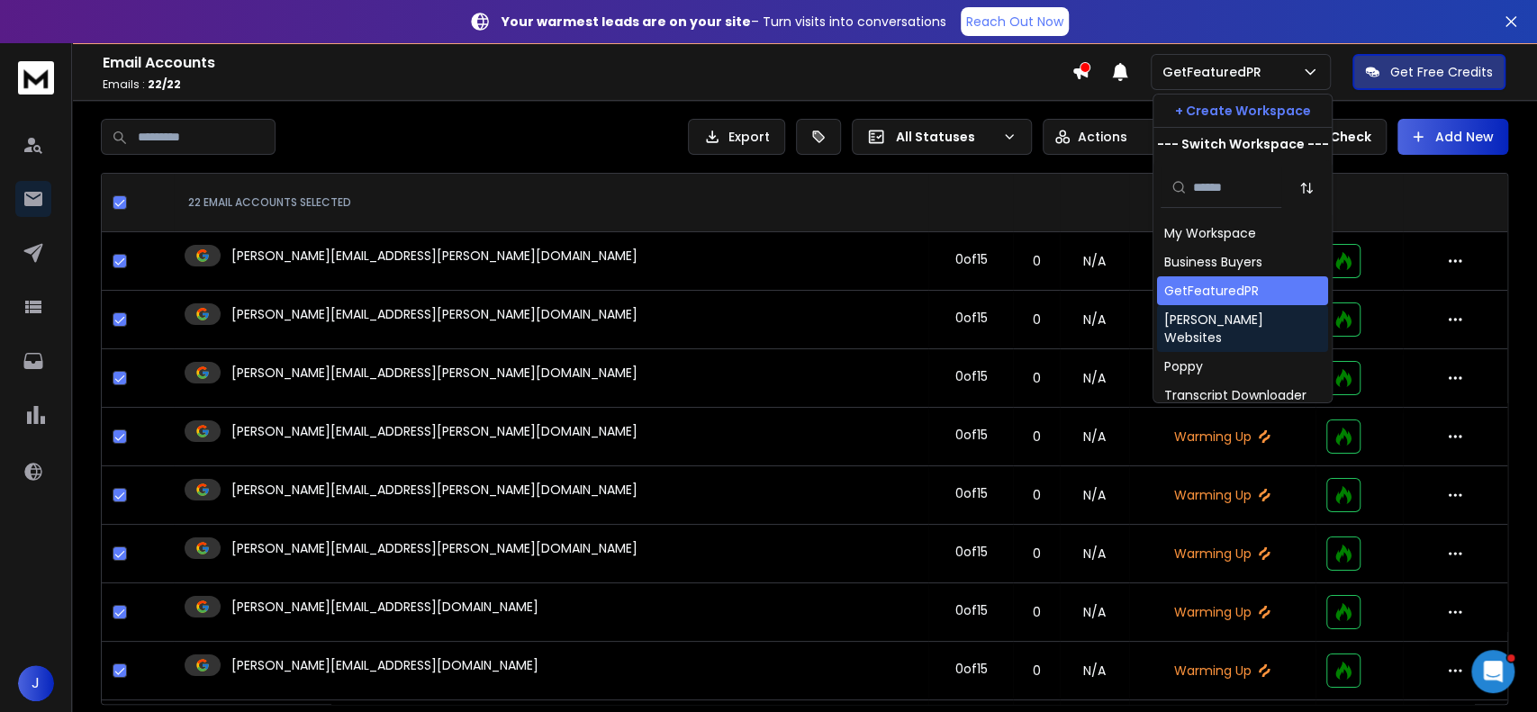
click at [1256, 311] on div "Jeremy Websites" at bounding box center [1242, 329] width 157 height 36
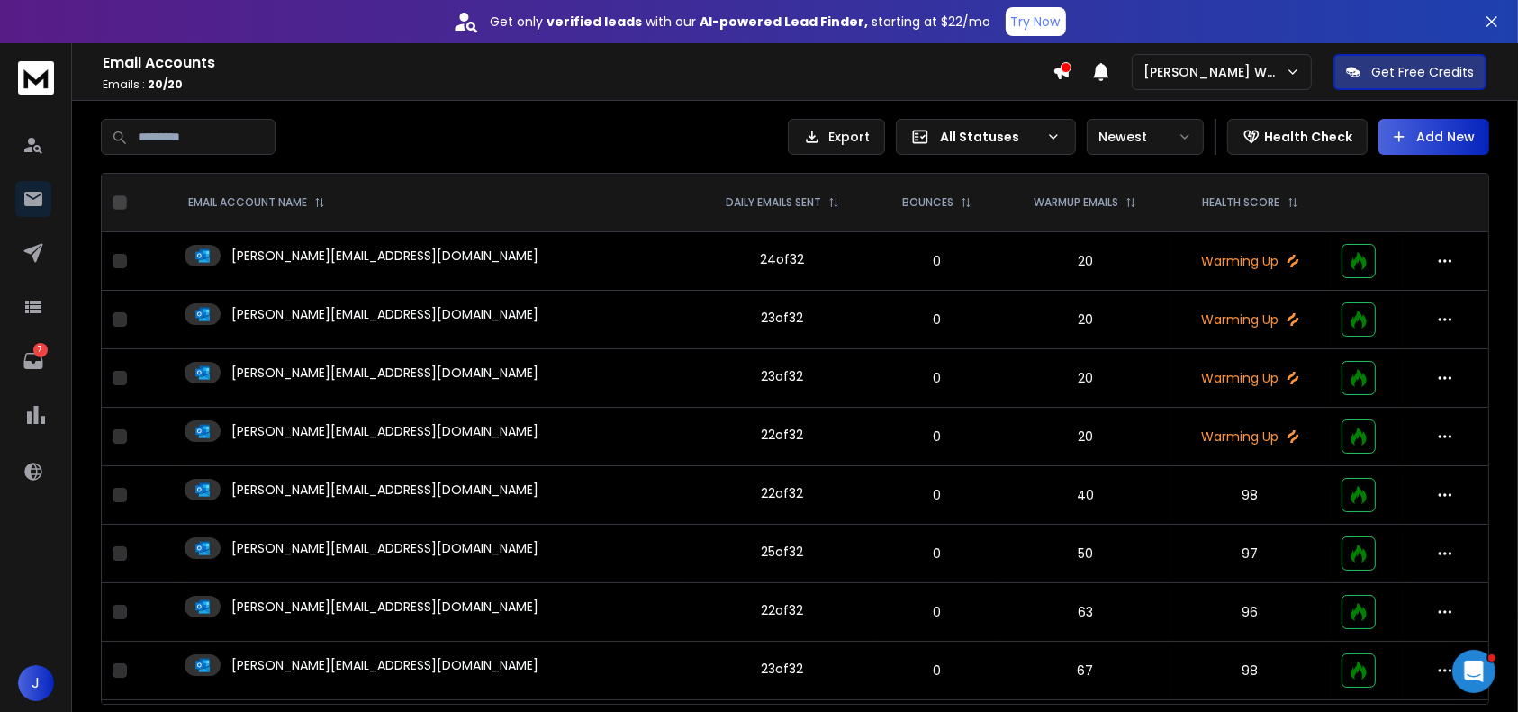
click at [591, 494] on div "jeremyv@visiondesignsites.com" at bounding box center [432, 490] width 495 height 22
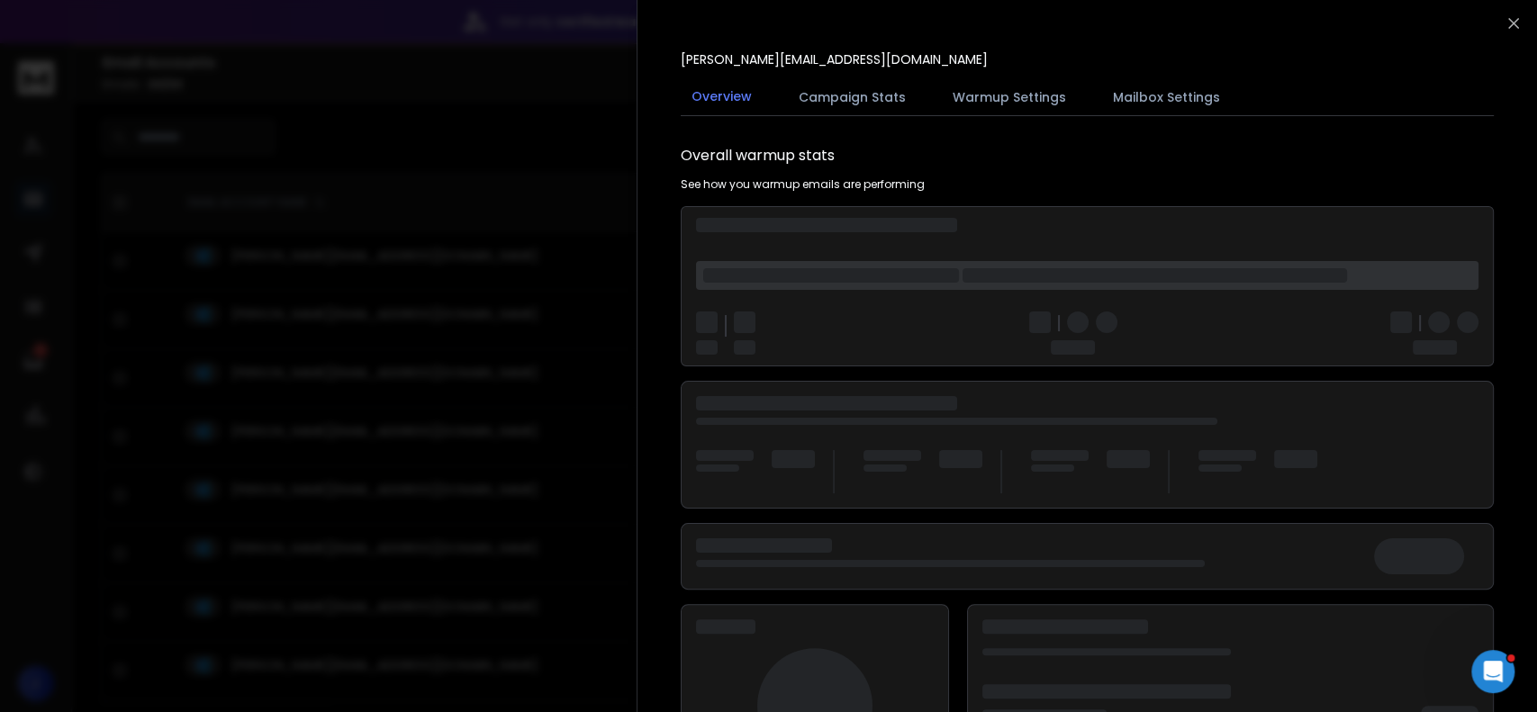
click at [1133, 88] on button "Mailbox Settings" at bounding box center [1166, 97] width 129 height 40
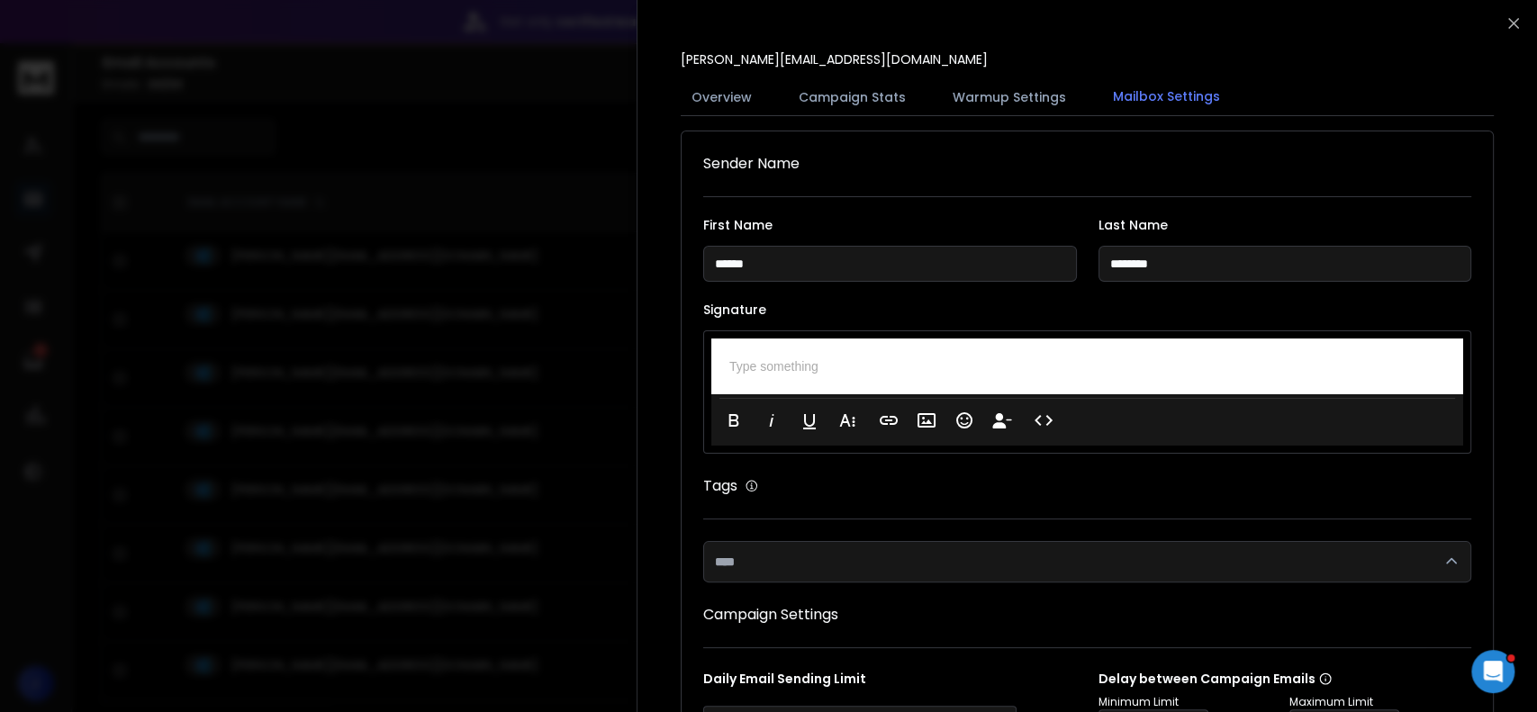
scroll to position [280, 0]
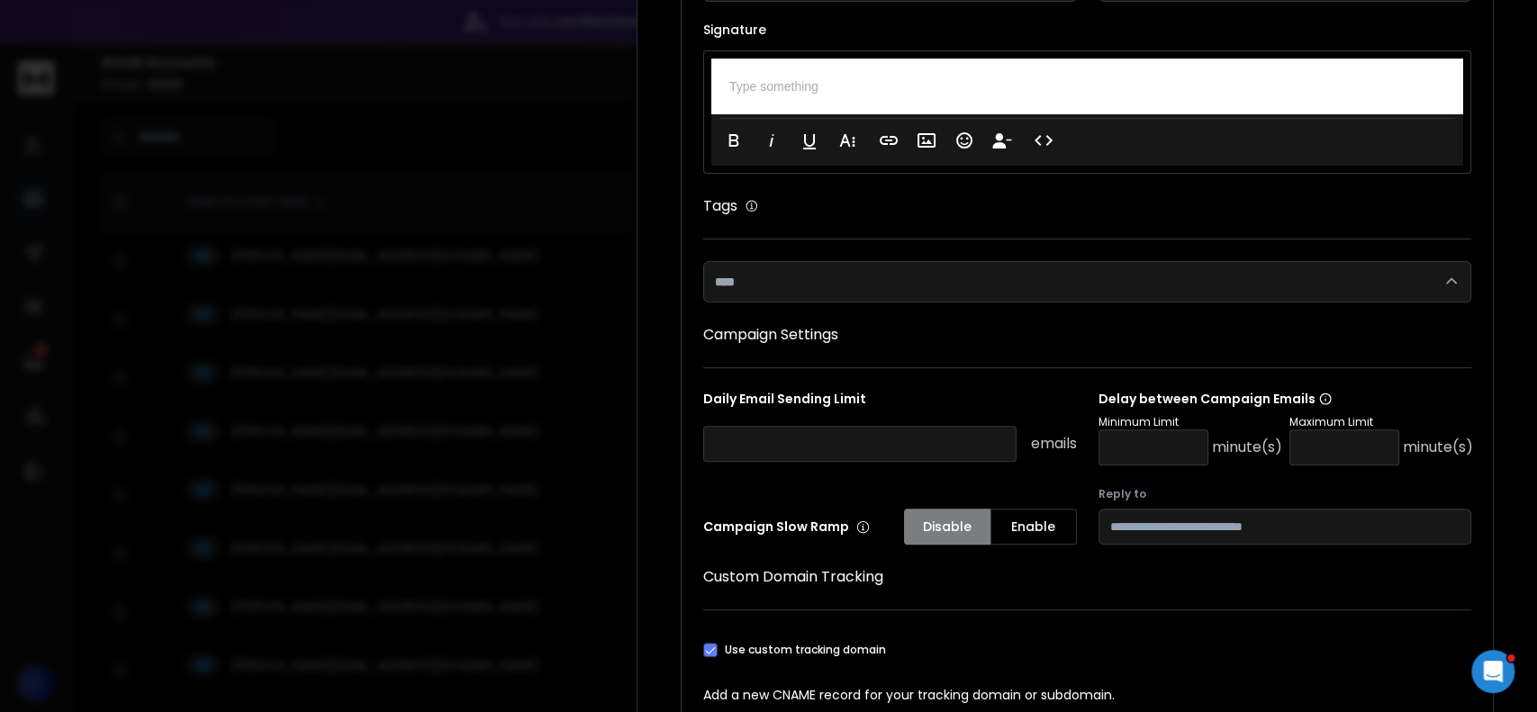
click at [540, 377] on div at bounding box center [768, 356] width 1537 height 712
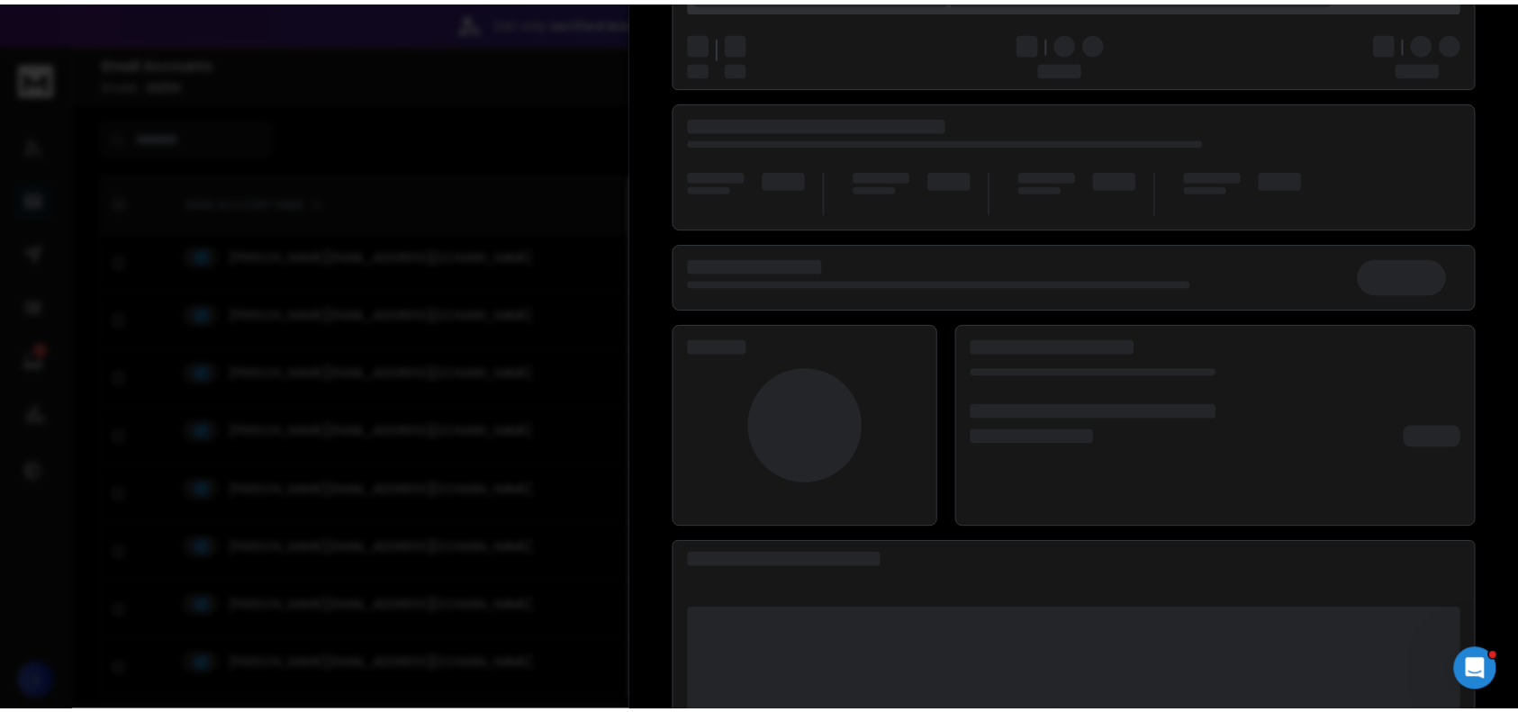
scroll to position [222, 0]
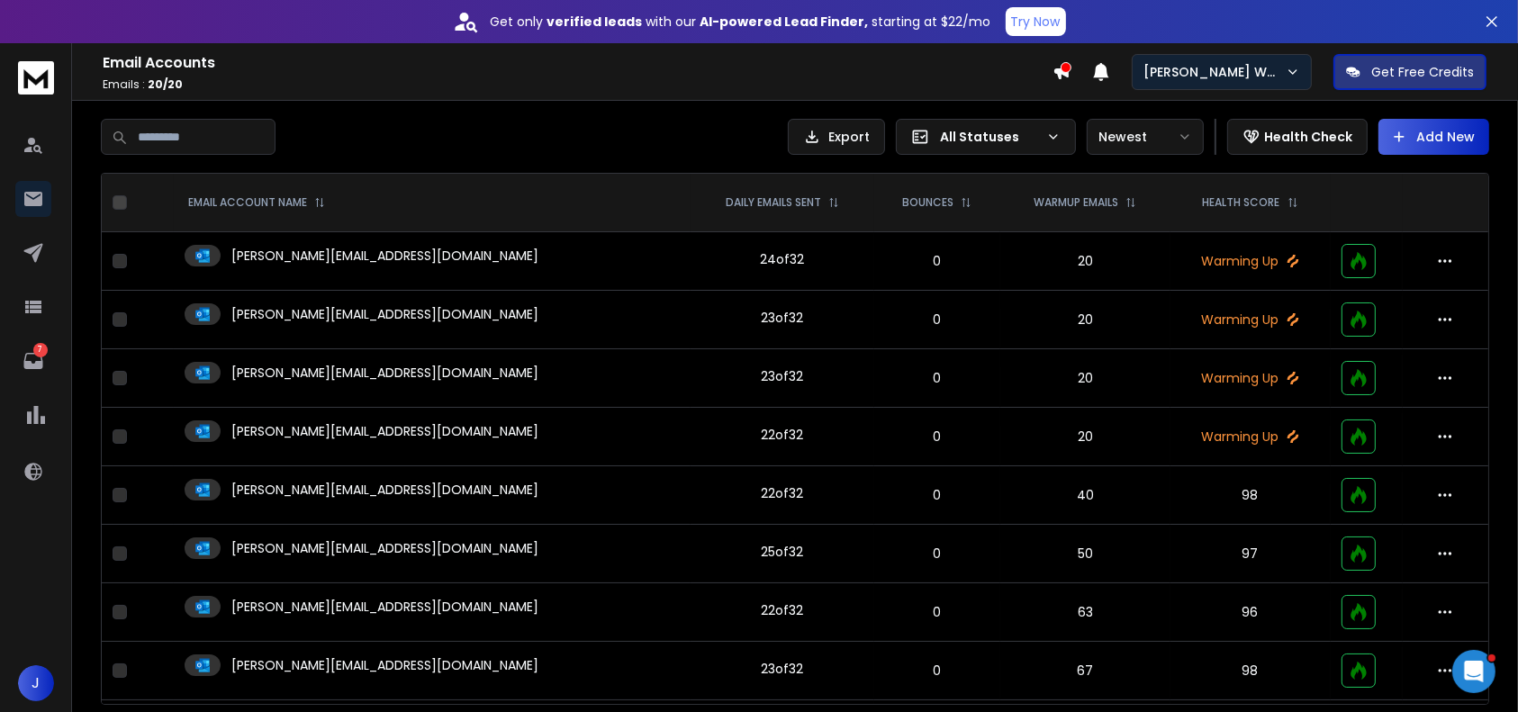
click at [1211, 76] on p "[PERSON_NAME] Websites" at bounding box center [1215, 72] width 142 height 18
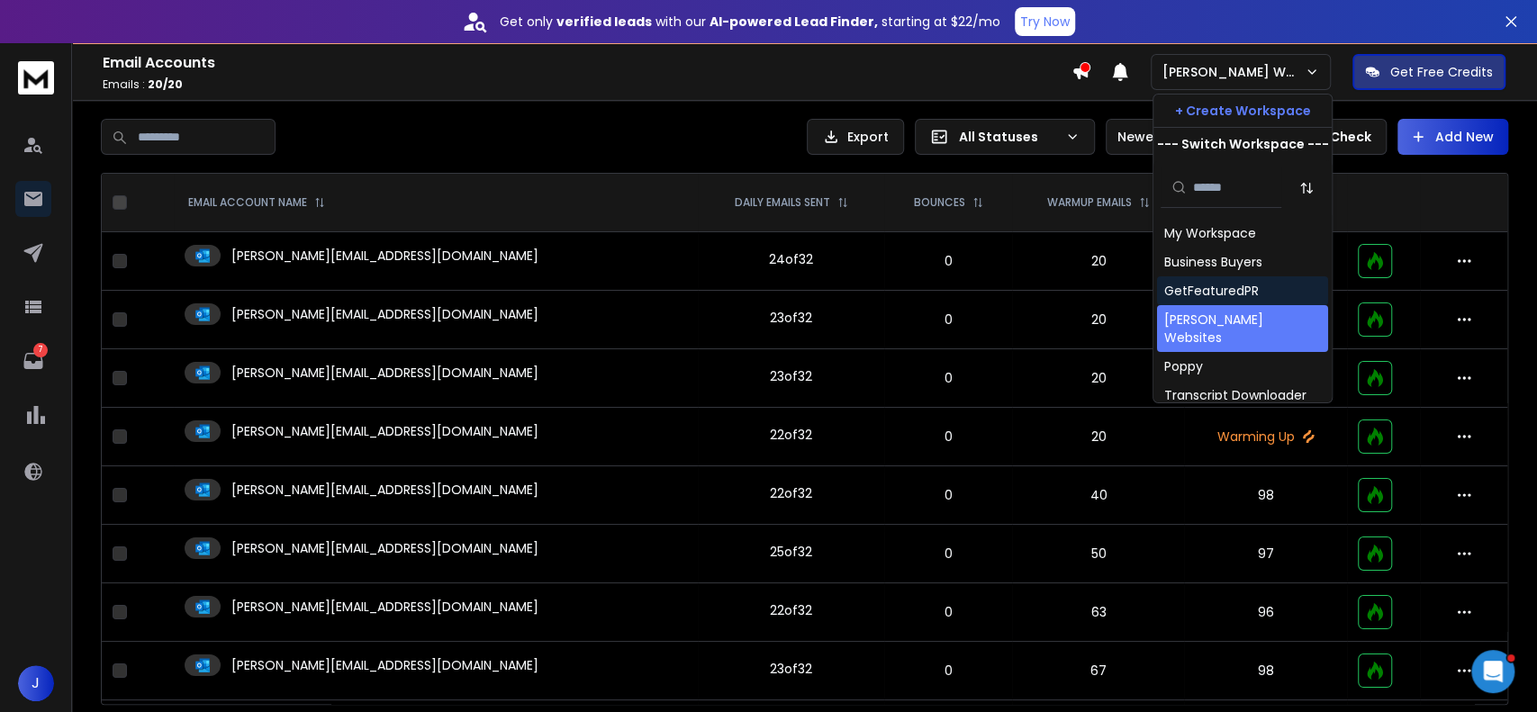
click at [1253, 287] on div "GetFeaturedPR" at bounding box center [1211, 291] width 95 height 18
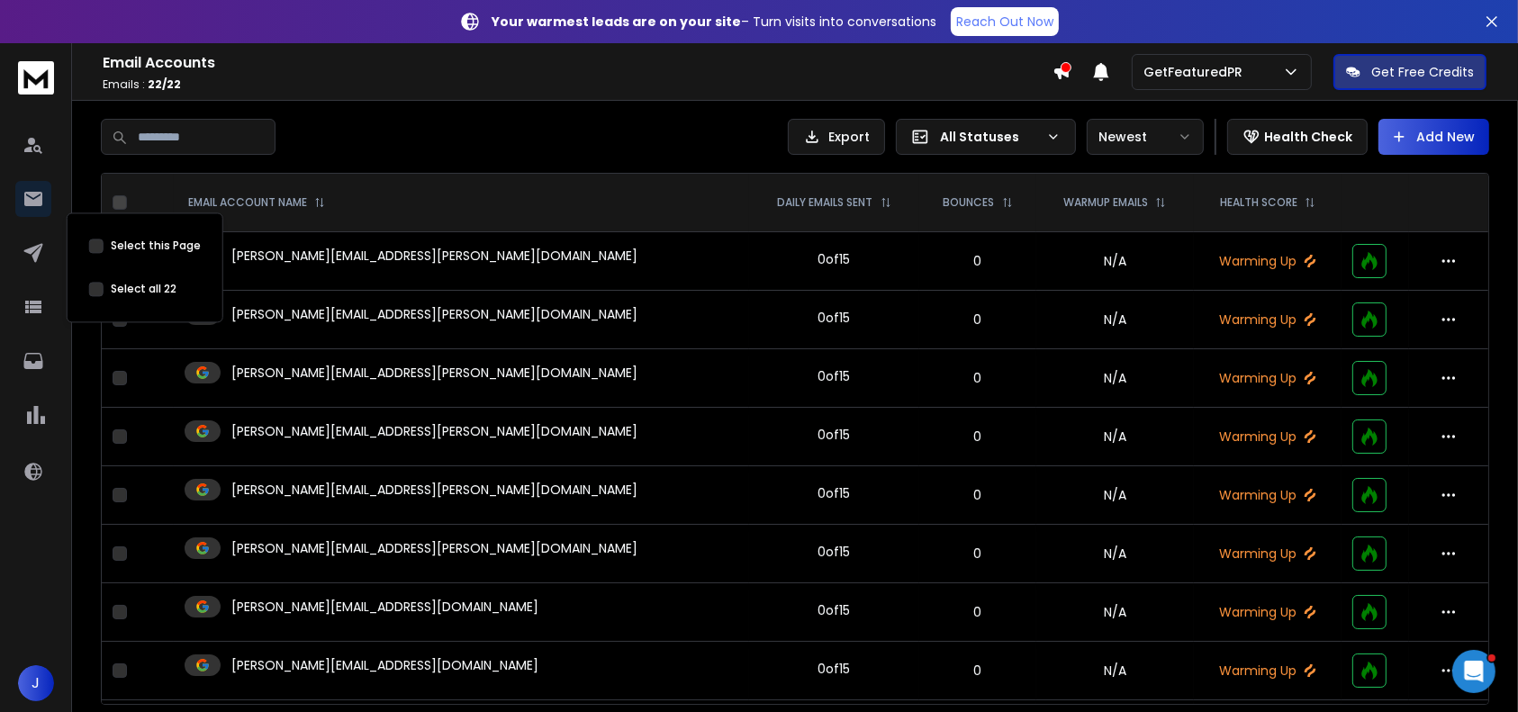
click at [122, 197] on button "Select this Page" at bounding box center [120, 202] width 14 height 14
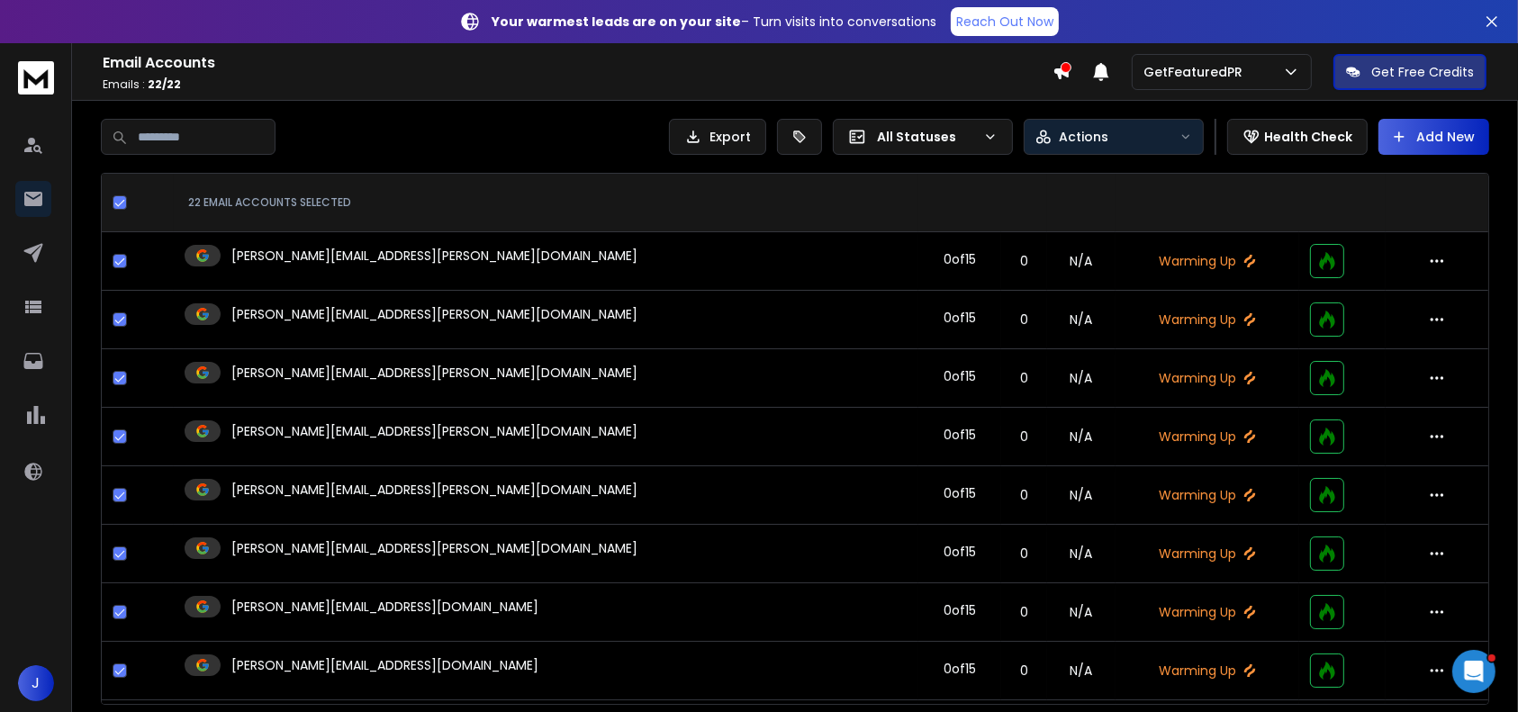
click at [1140, 131] on div "Actions" at bounding box center [1104, 137] width 137 height 18
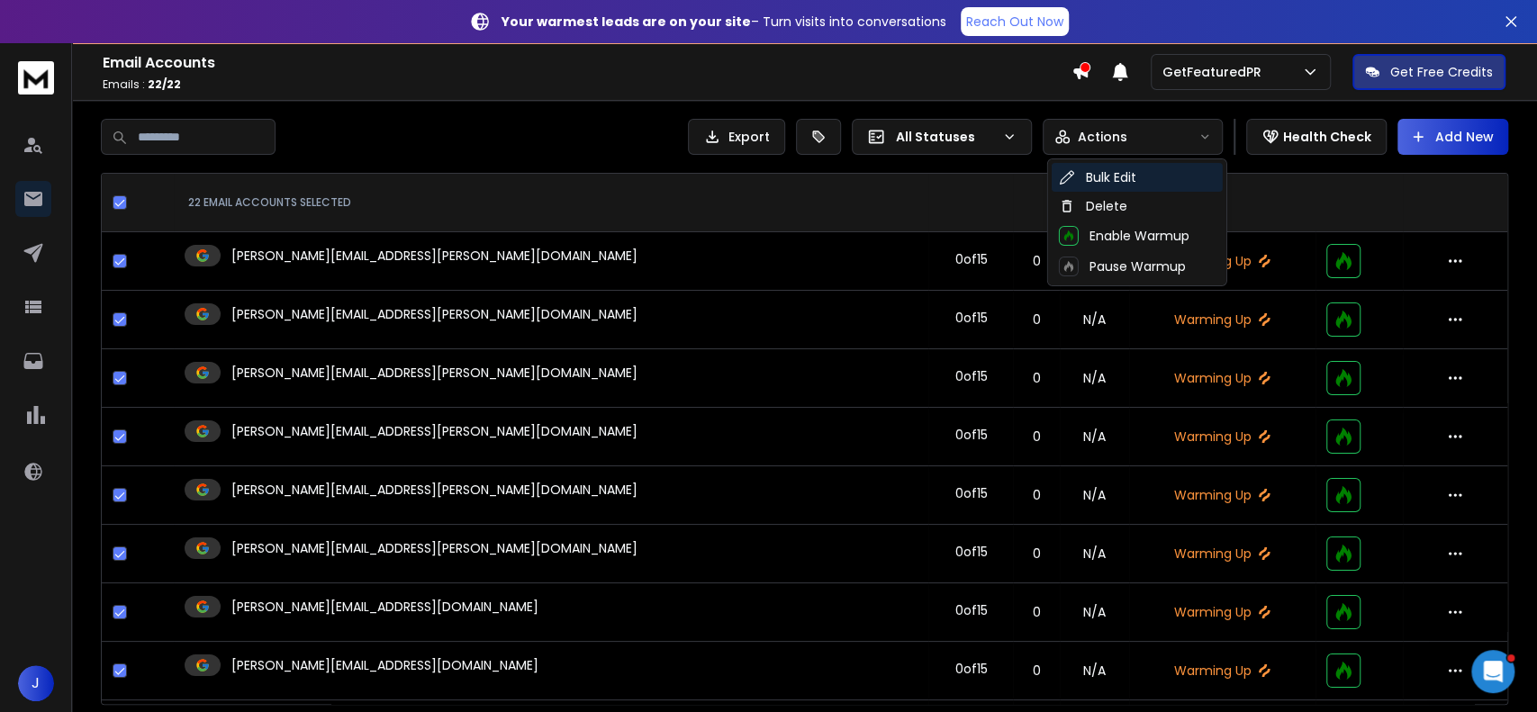
click at [1131, 173] on div "Bulk Edit" at bounding box center [1097, 177] width 77 height 18
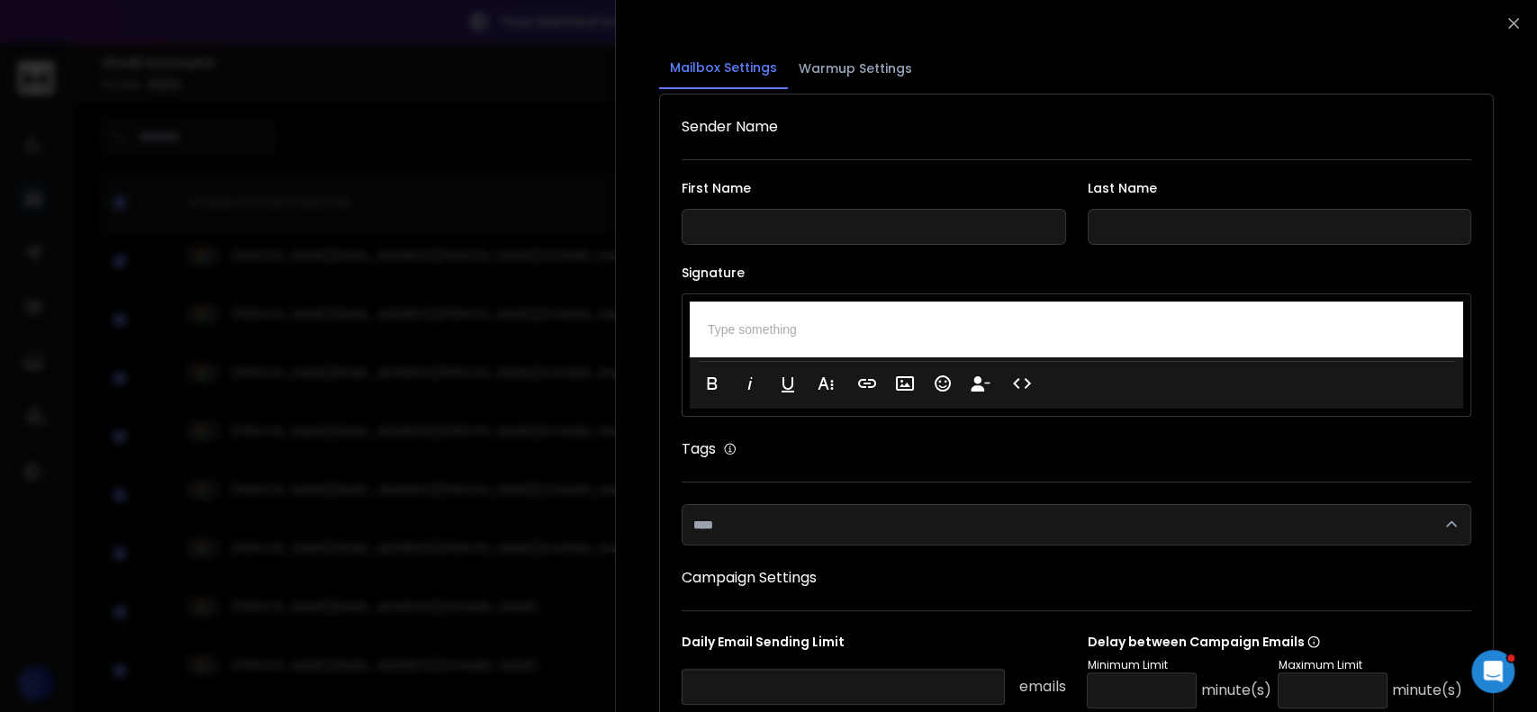
scroll to position [280, 0]
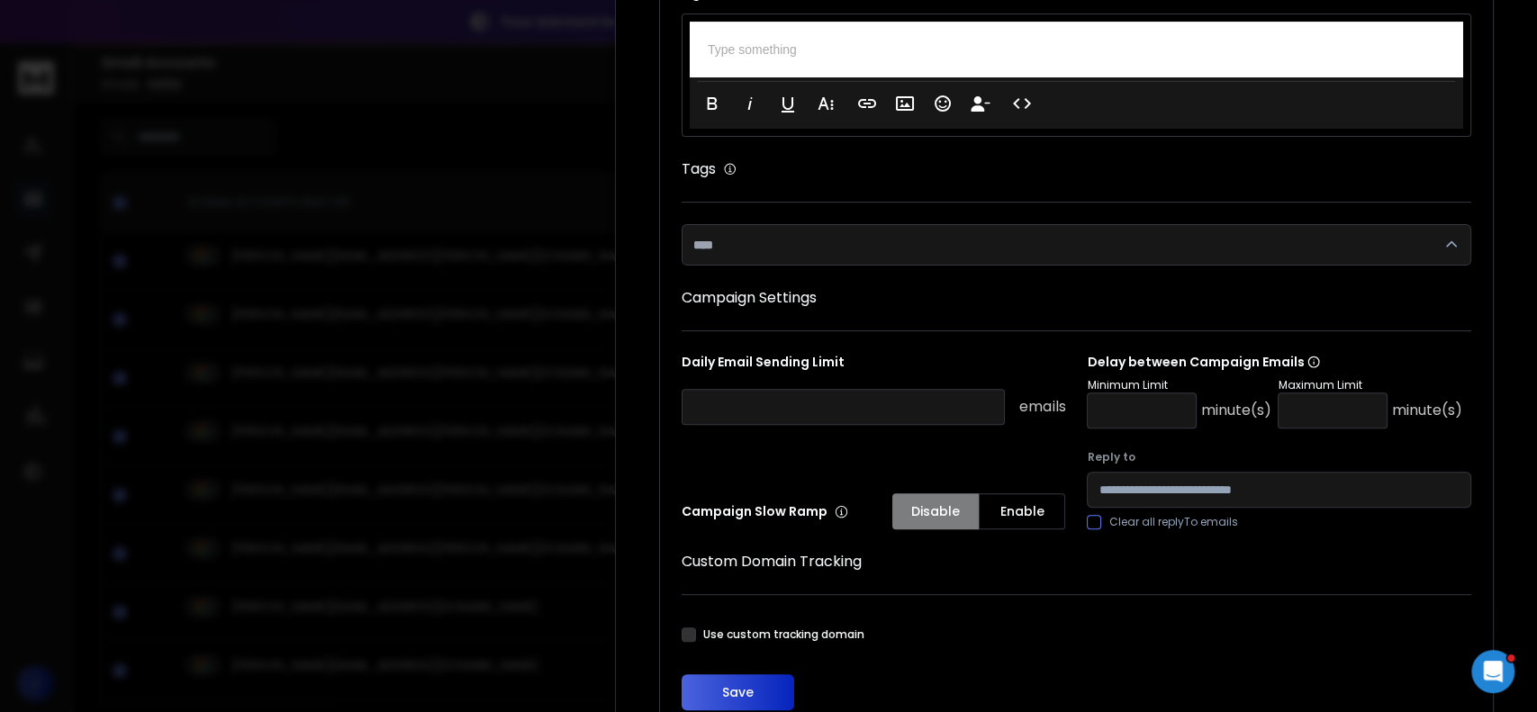
click at [847, 395] on input "number" at bounding box center [844, 407] width 324 height 36
type input "**"
click at [1321, 403] on input "number" at bounding box center [1333, 411] width 110 height 36
type input "**"
click at [1159, 417] on input "number" at bounding box center [1142, 411] width 110 height 36
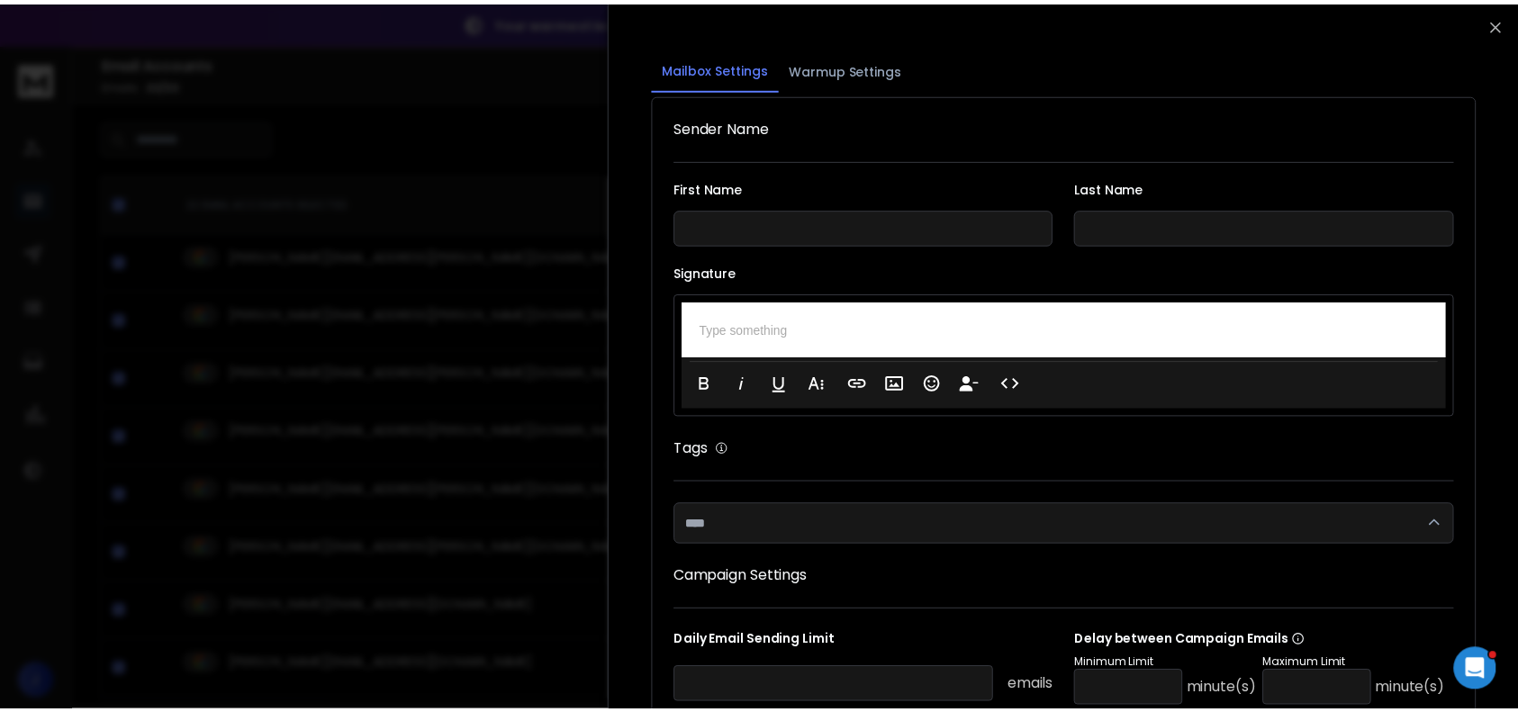
scroll to position [350, 0]
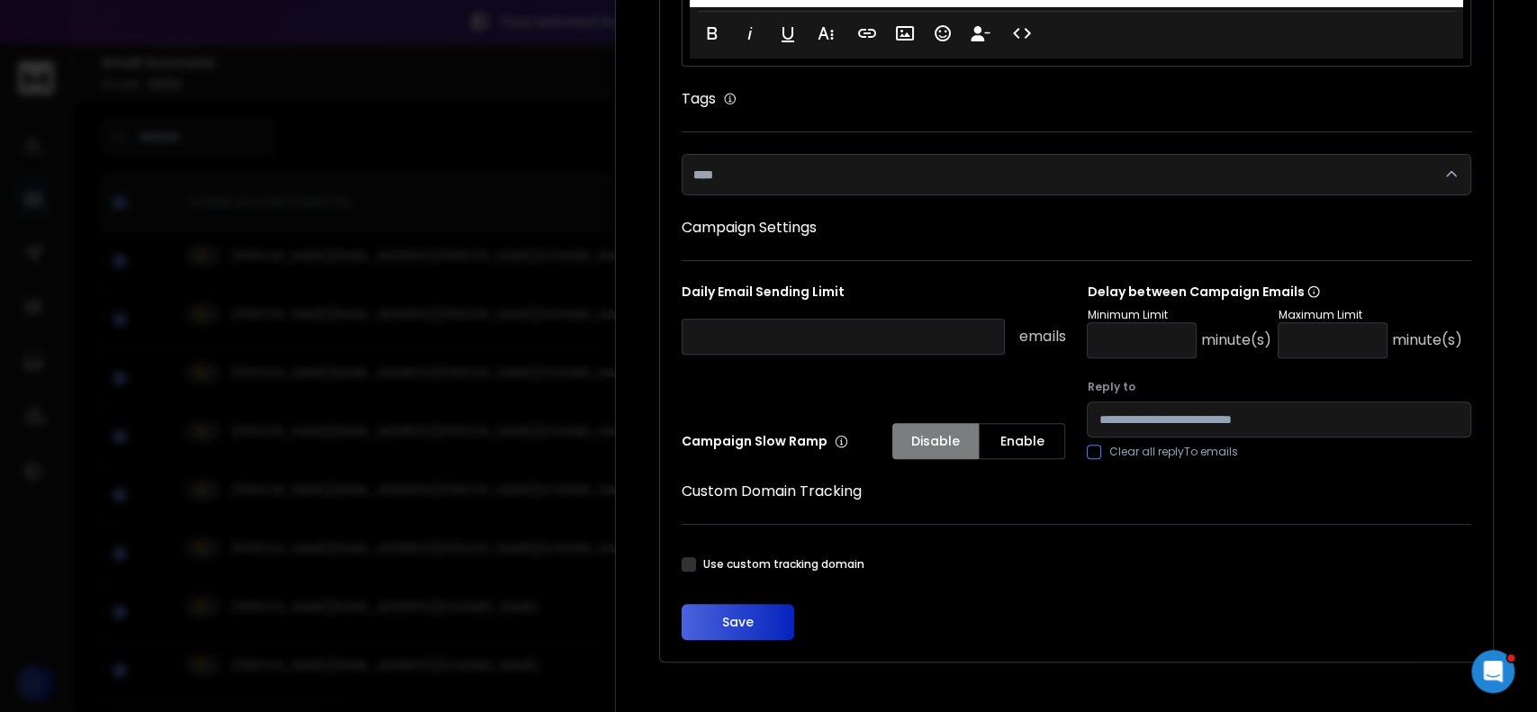
type input "**"
click at [748, 620] on button "Save" at bounding box center [738, 622] width 113 height 36
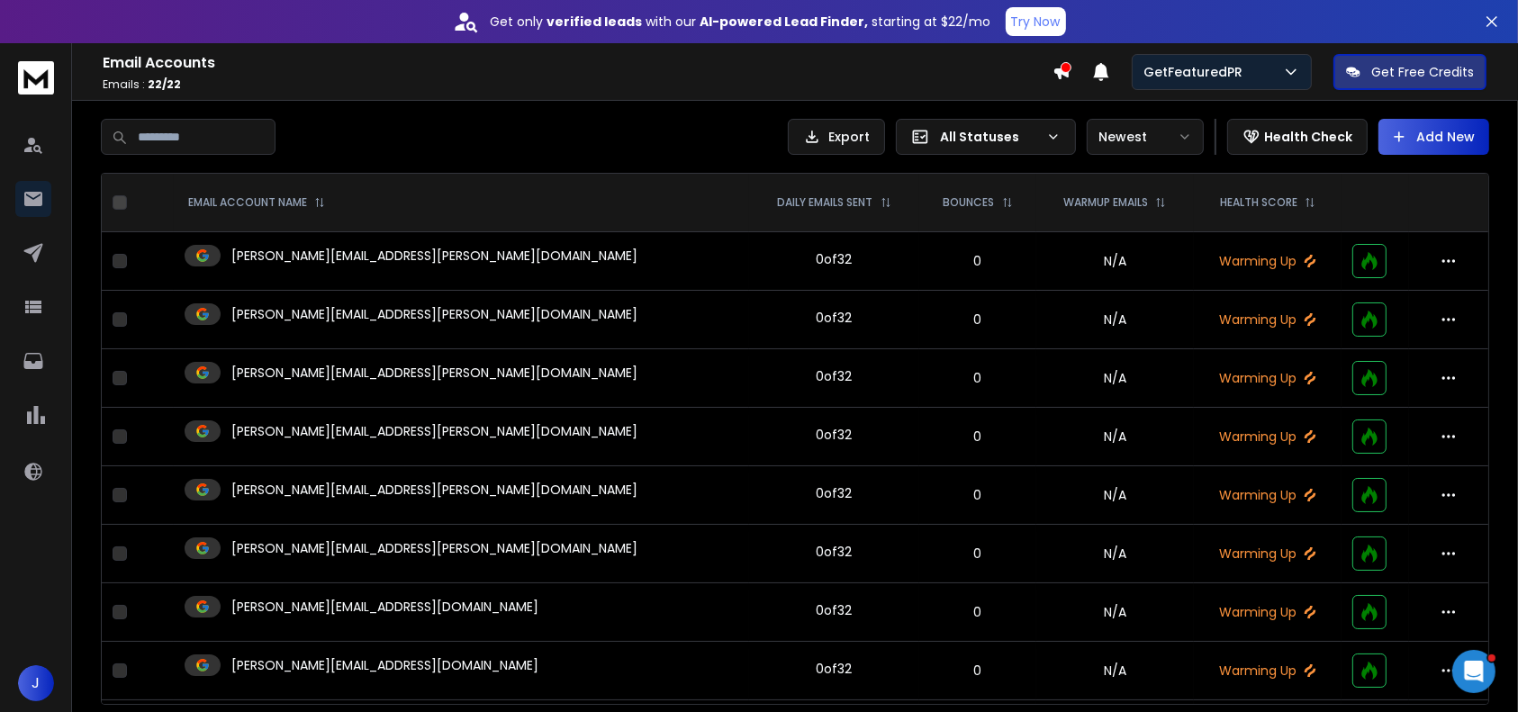
click at [1187, 83] on button "GetFeaturedPR" at bounding box center [1222, 72] width 180 height 36
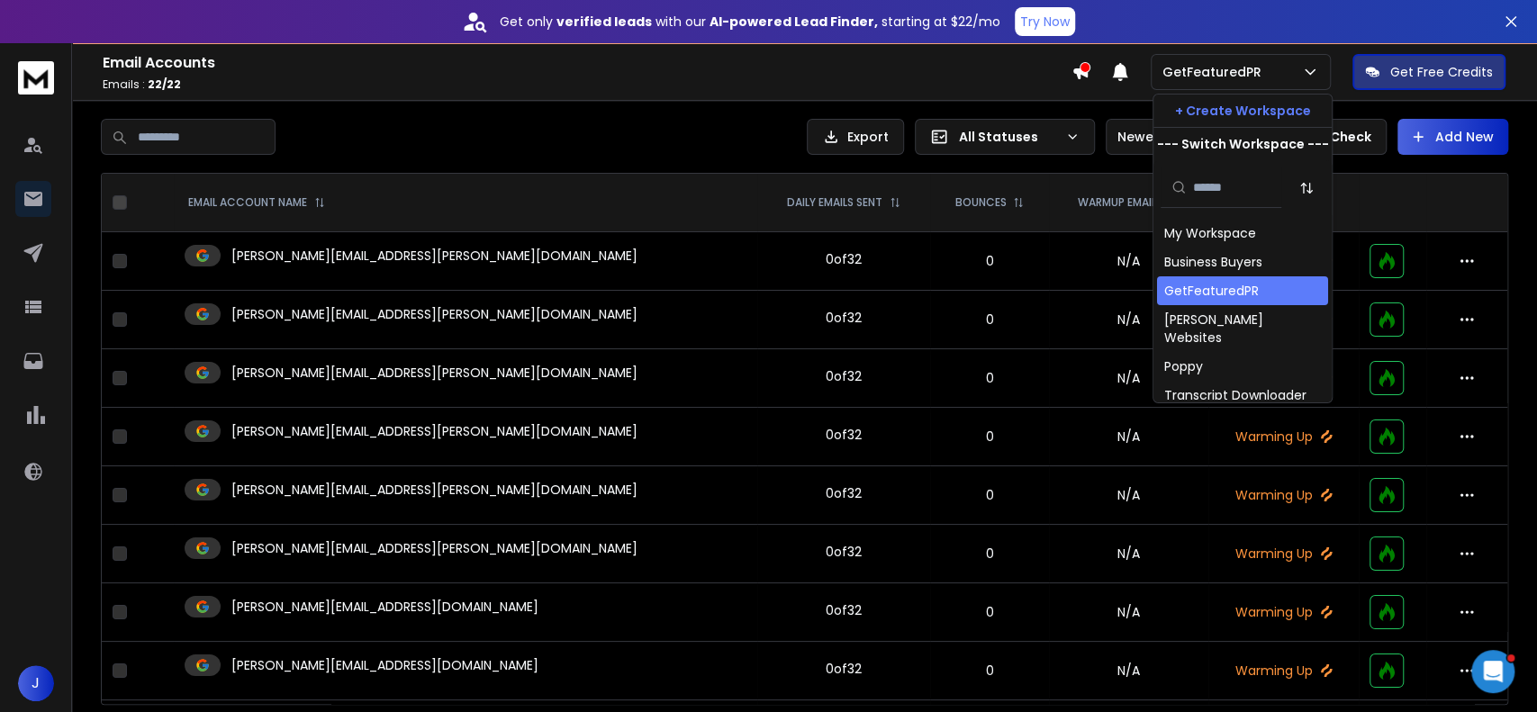
click at [699, 125] on div at bounding box center [448, 137] width 695 height 36
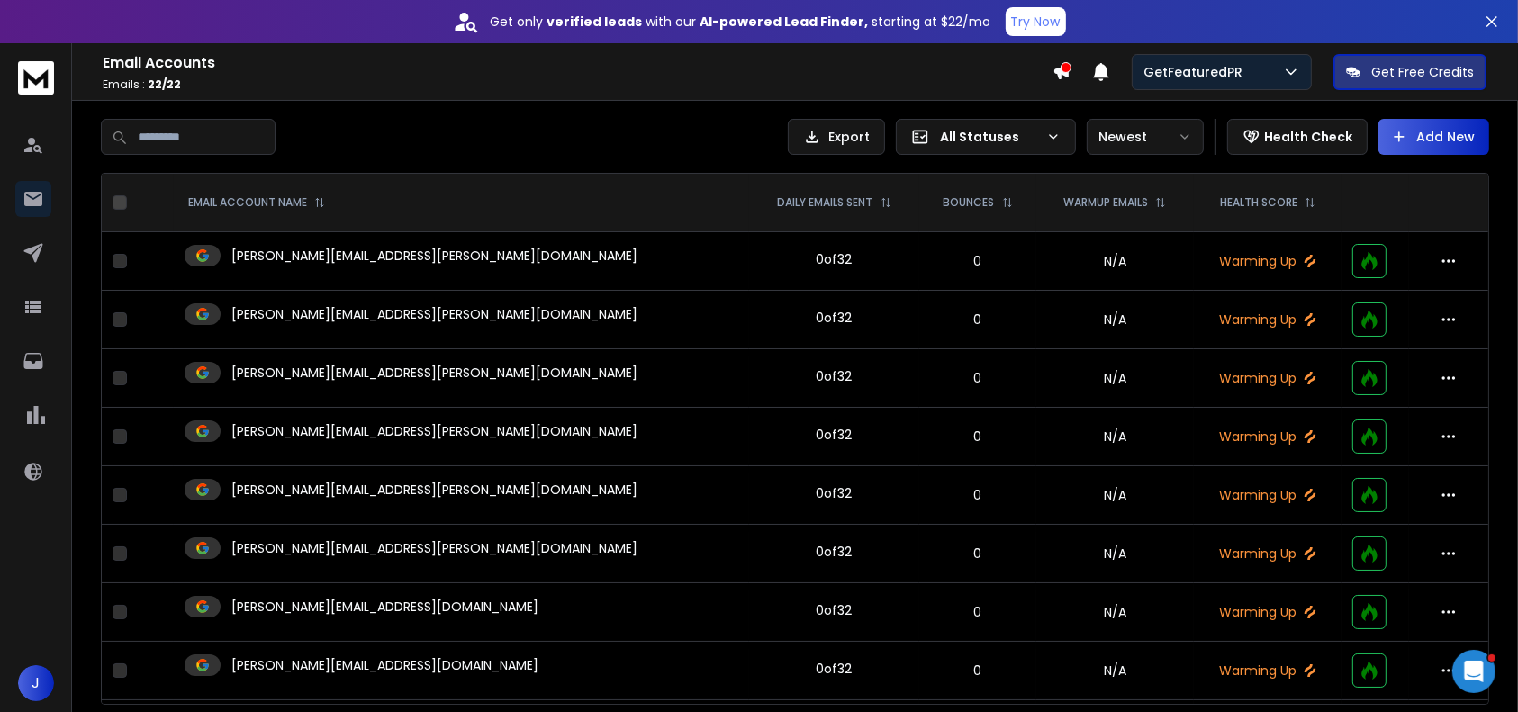
click at [1251, 67] on div "GetFeaturedPR" at bounding box center [1222, 72] width 157 height 18
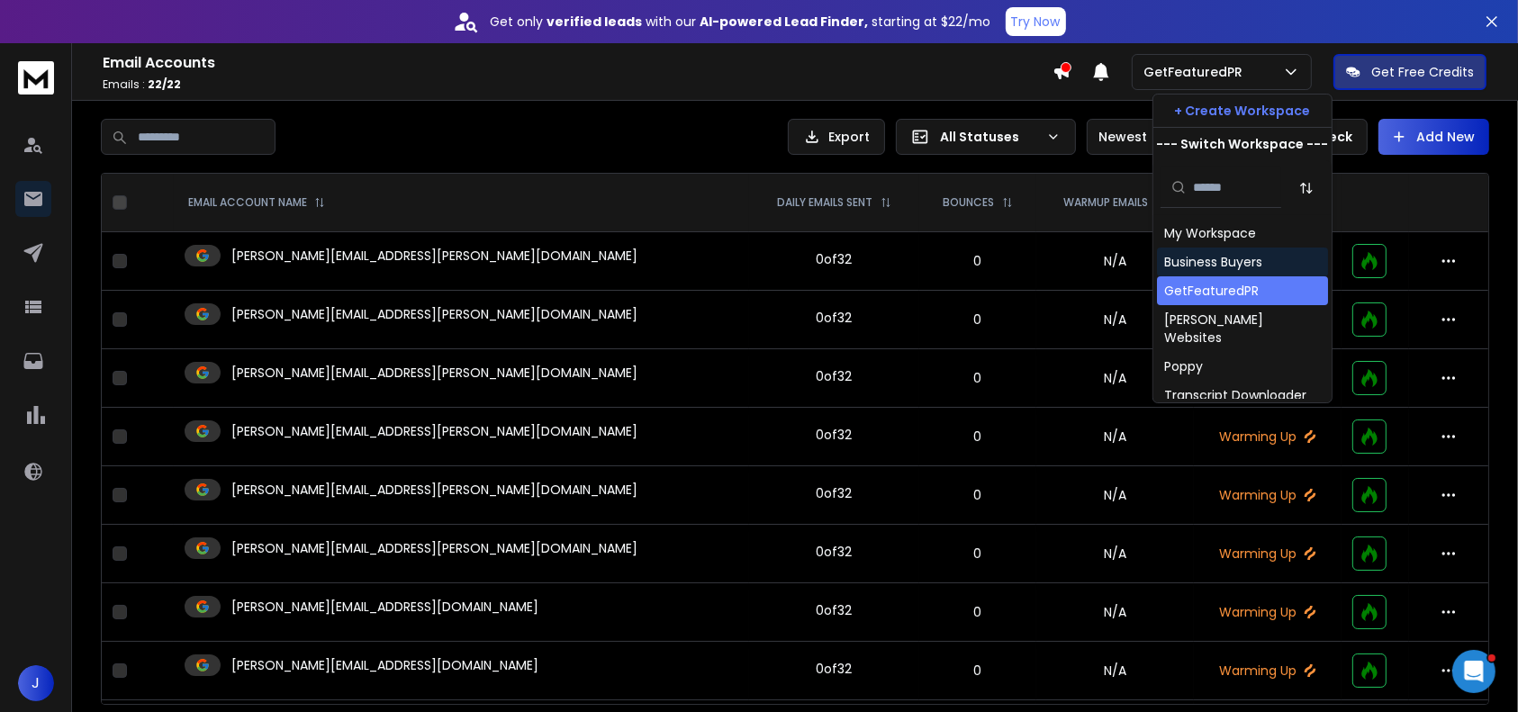
click at [663, 126] on div at bounding box center [439, 137] width 676 height 36
